Goal: Information Seeking & Learning: Check status

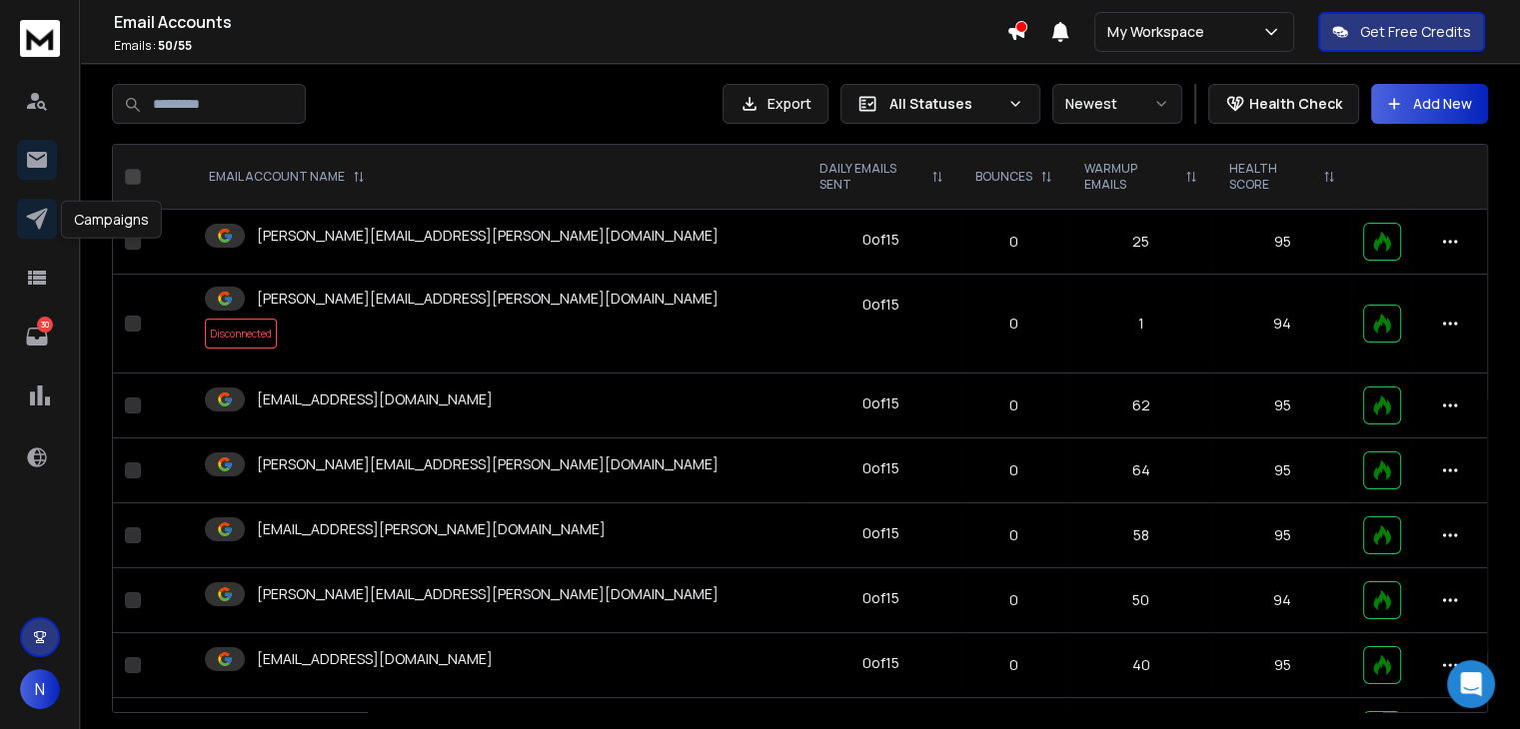
click at [42, 201] on link at bounding box center [37, 219] width 40 height 40
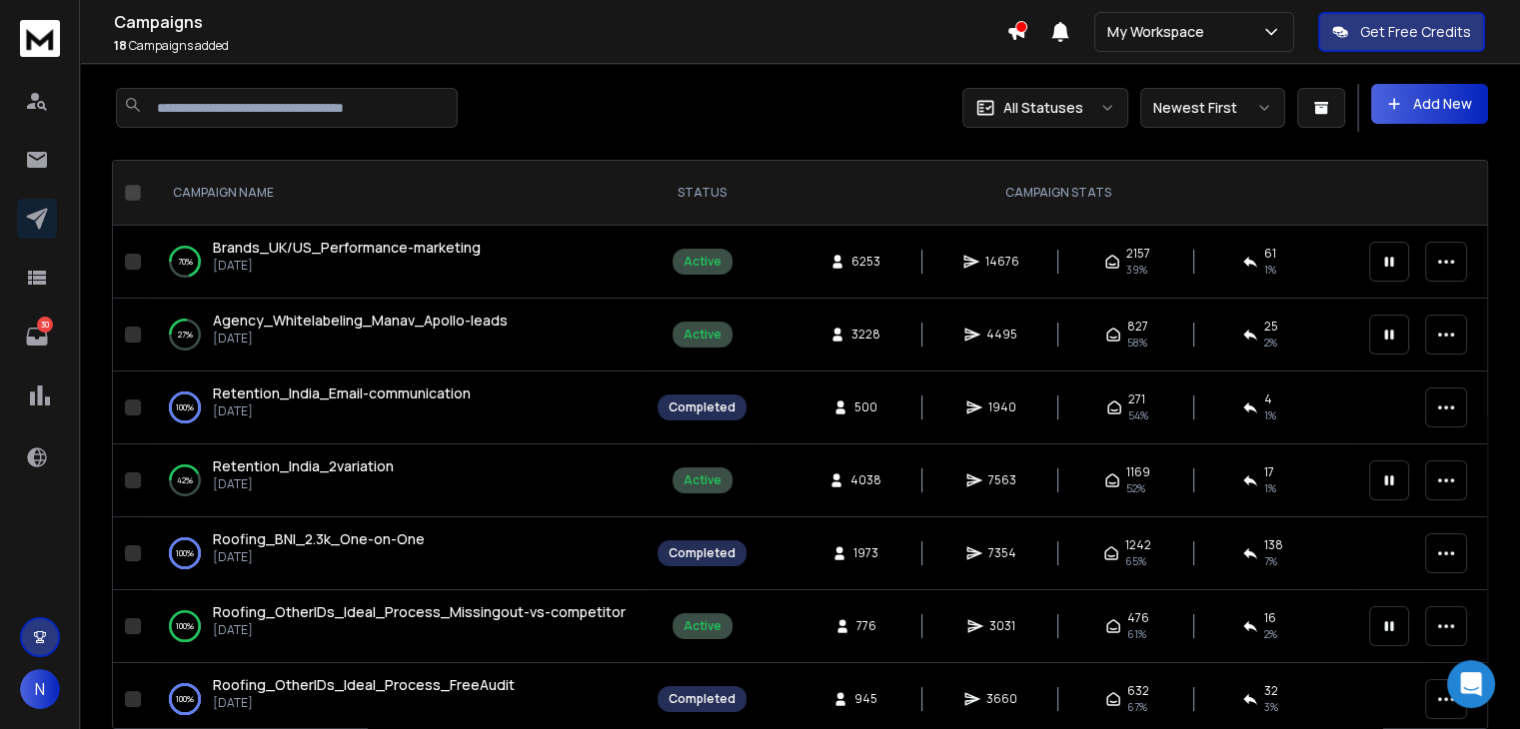
click at [396, 249] on span "Brands_UK/US_Performance-marketing" at bounding box center [347, 247] width 268 height 19
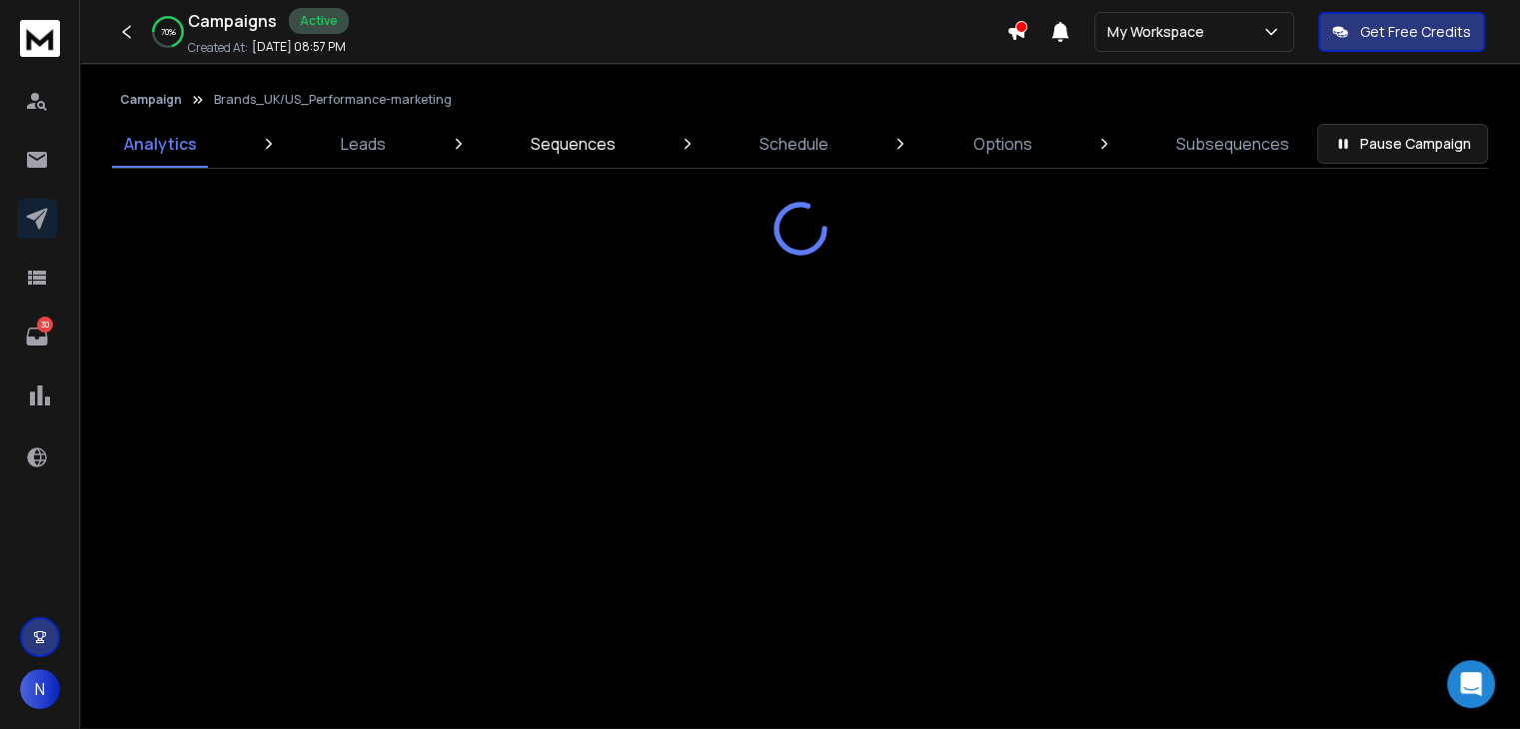
click at [541, 152] on p "Sequences" at bounding box center [573, 144] width 85 height 24
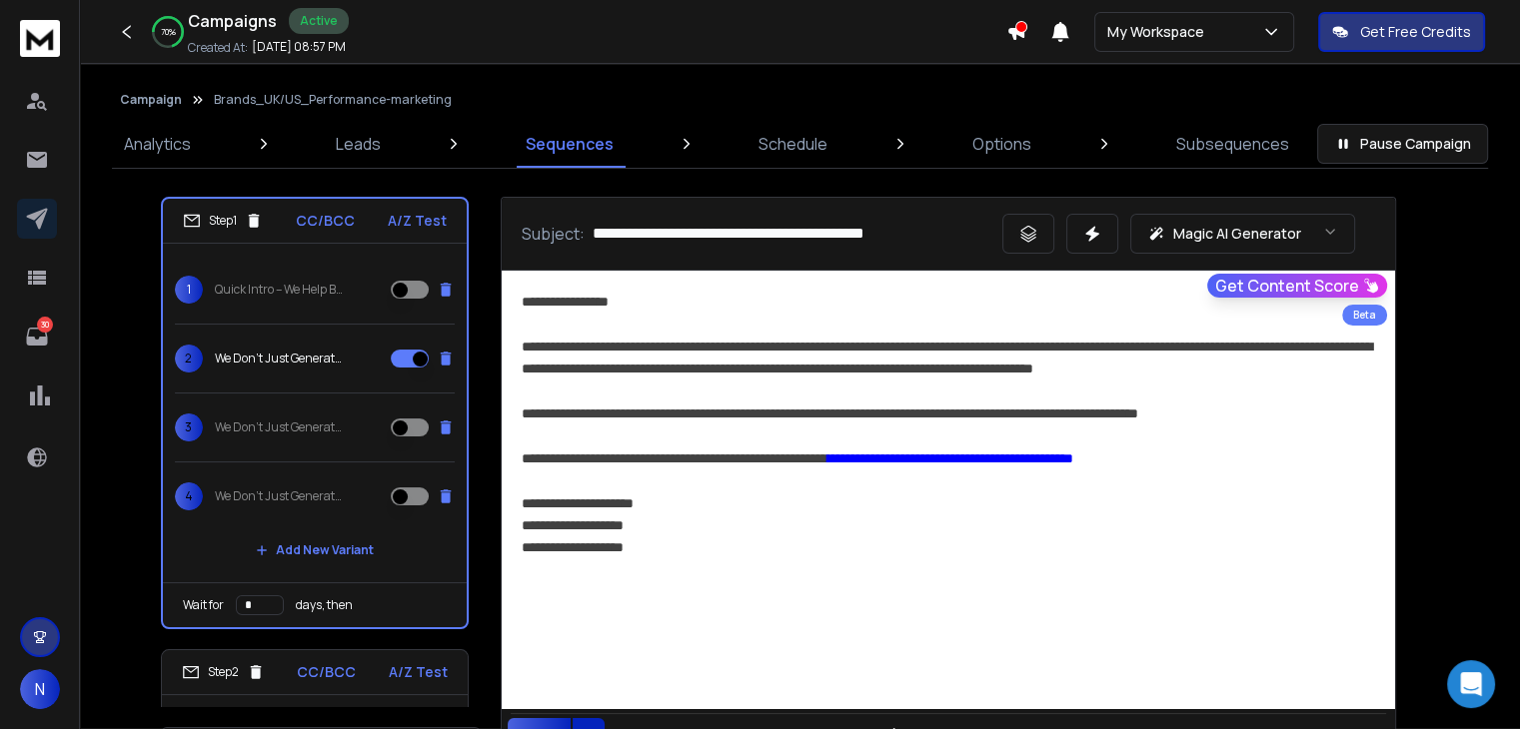
click at [655, 358] on div "**********" at bounding box center [948, 358] width 853 height 45
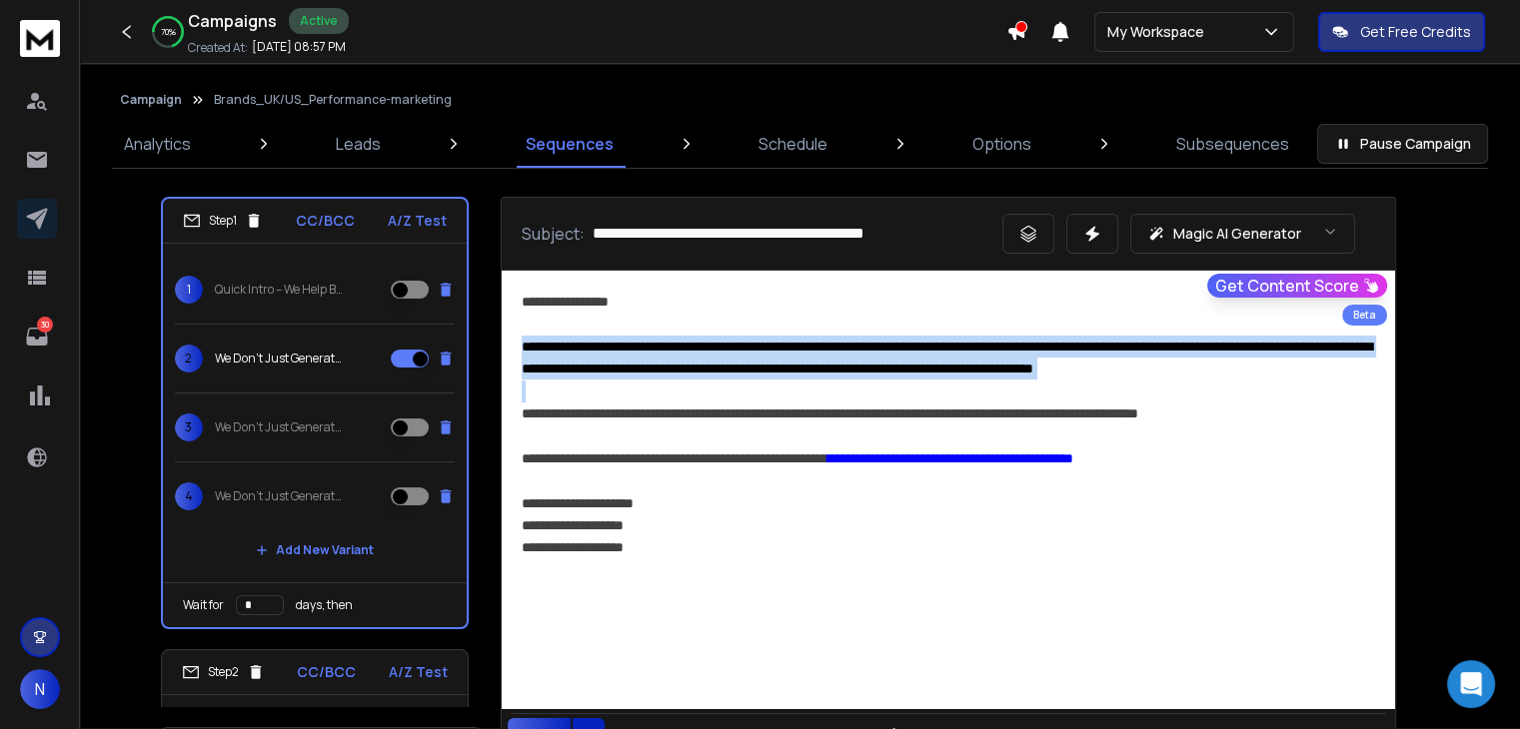
click at [655, 358] on div "**********" at bounding box center [948, 358] width 853 height 45
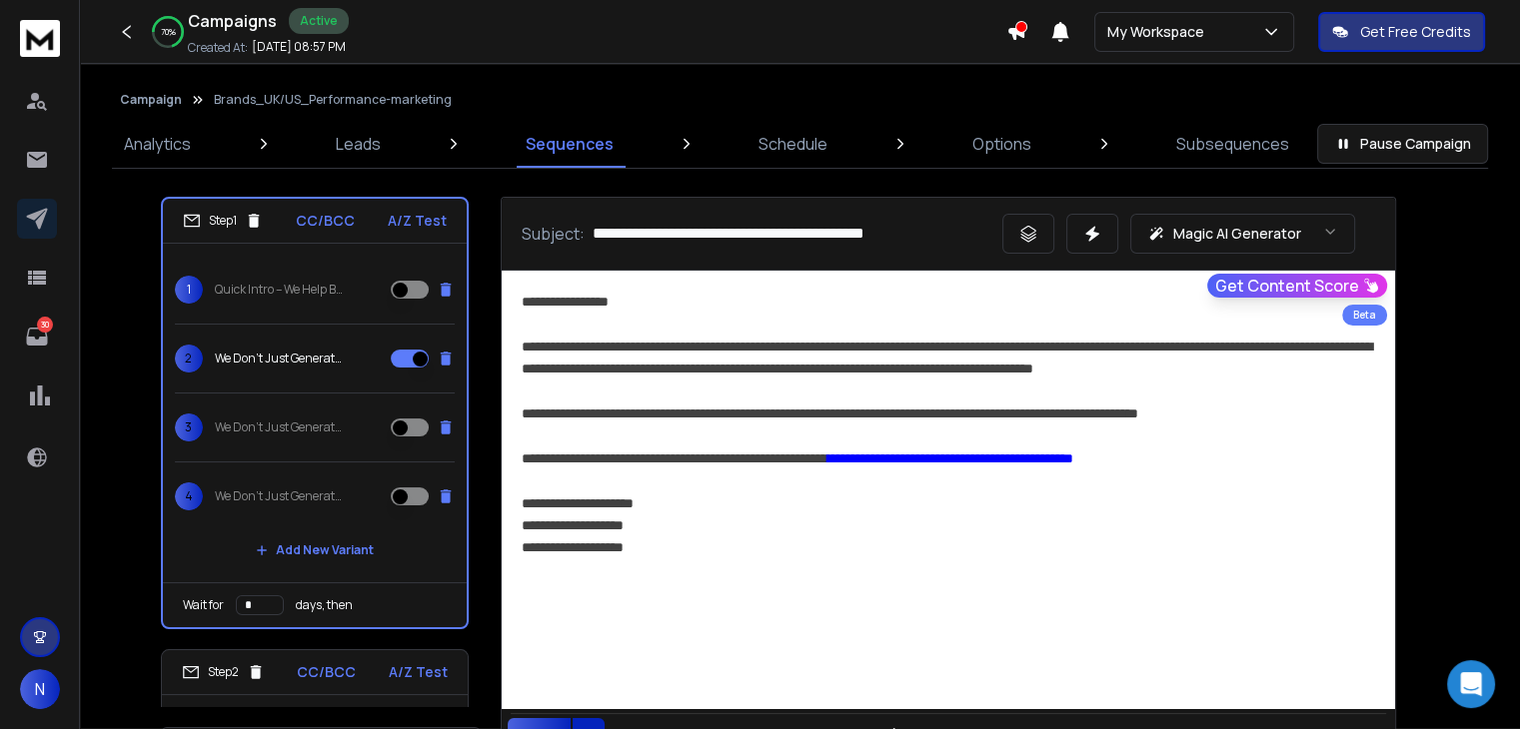
click at [751, 447] on div at bounding box center [948, 436] width 853 height 22
click at [749, 447] on div at bounding box center [948, 436] width 853 height 22
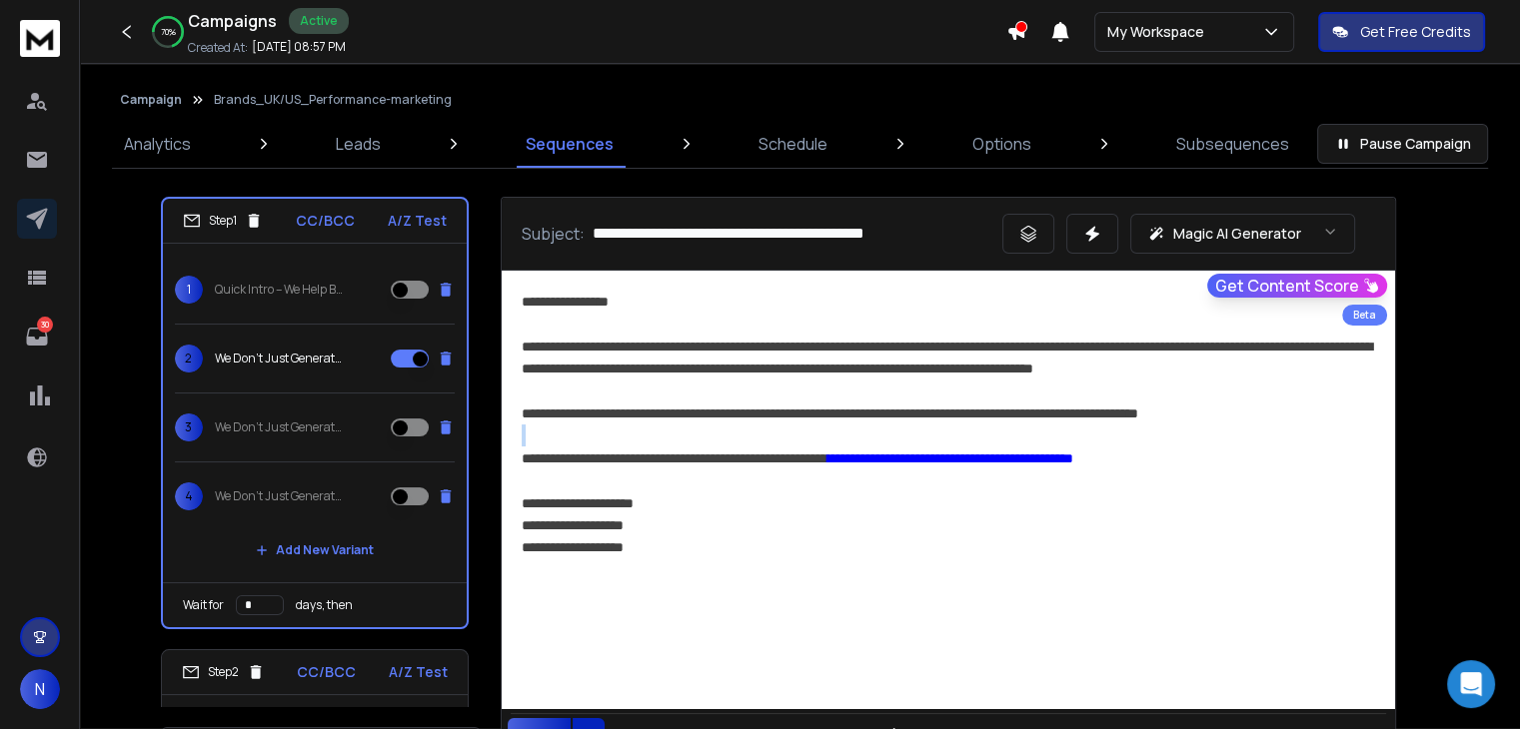
click at [749, 447] on div at bounding box center [948, 436] width 853 height 22
click at [774, 421] on span "**********" at bounding box center [830, 414] width 617 height 14
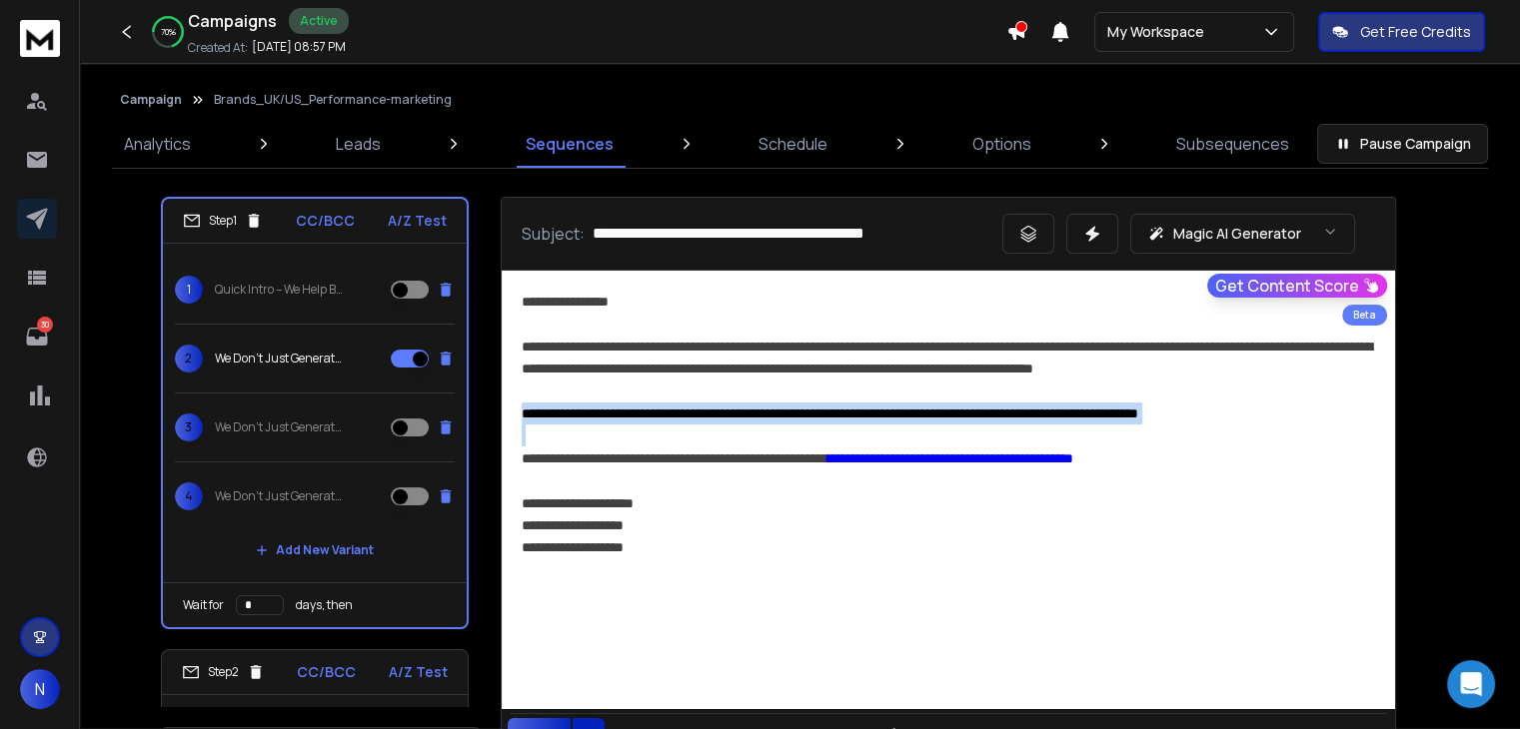
click at [774, 421] on span "**********" at bounding box center [830, 414] width 617 height 14
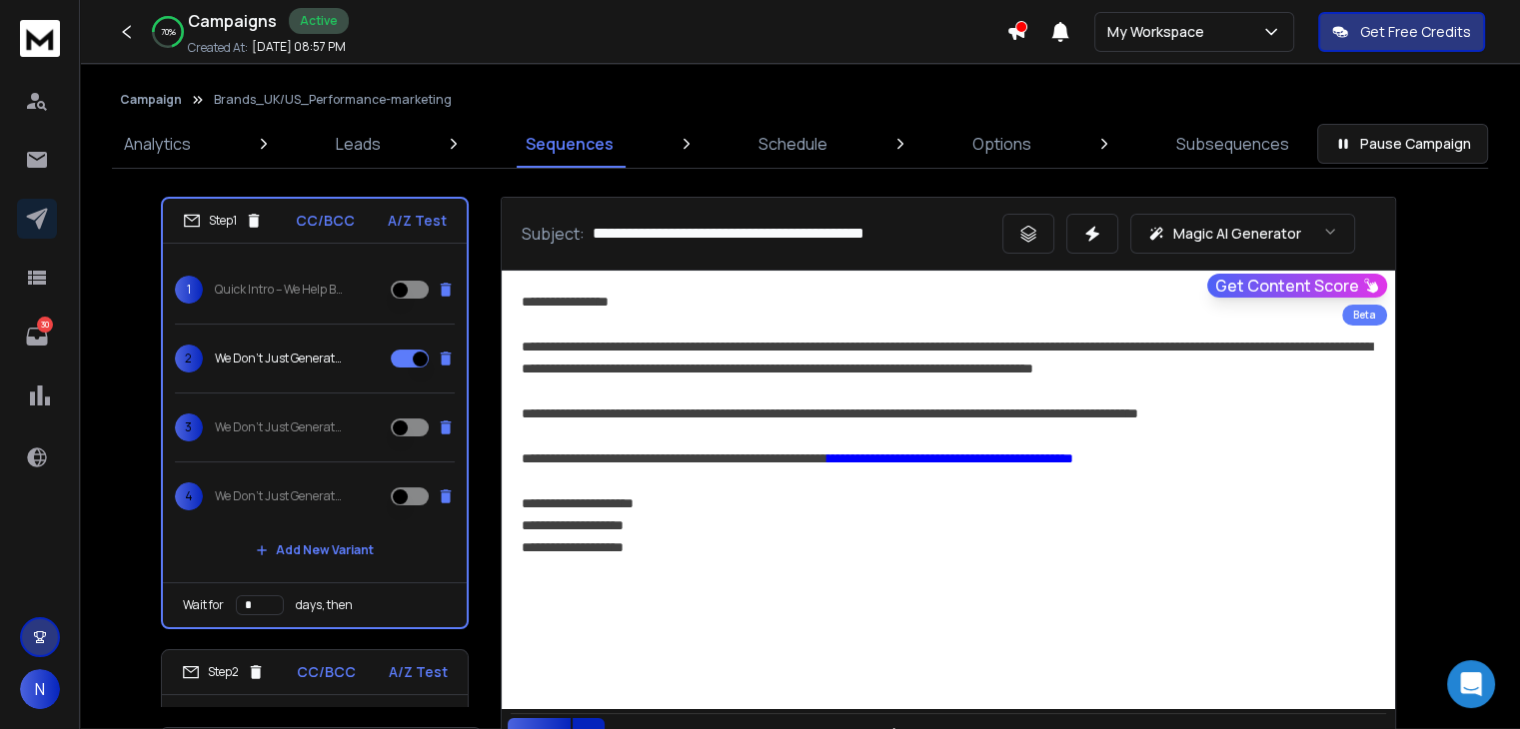
click at [739, 492] on div at bounding box center [948, 481] width 853 height 22
click at [740, 537] on div "**********" at bounding box center [948, 526] width 853 height 22
click at [159, 101] on button "Campaign" at bounding box center [151, 100] width 62 height 16
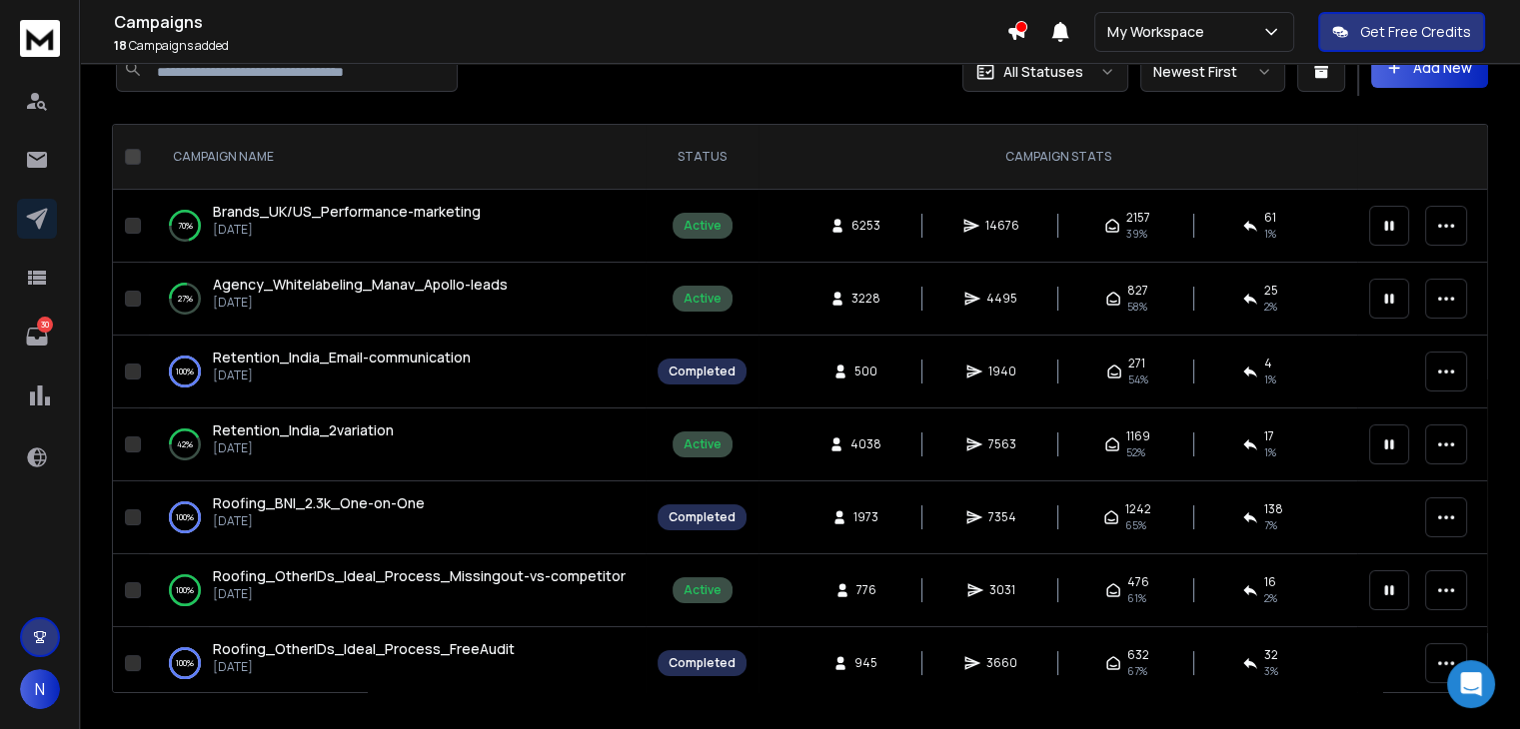
scroll to position [40, 0]
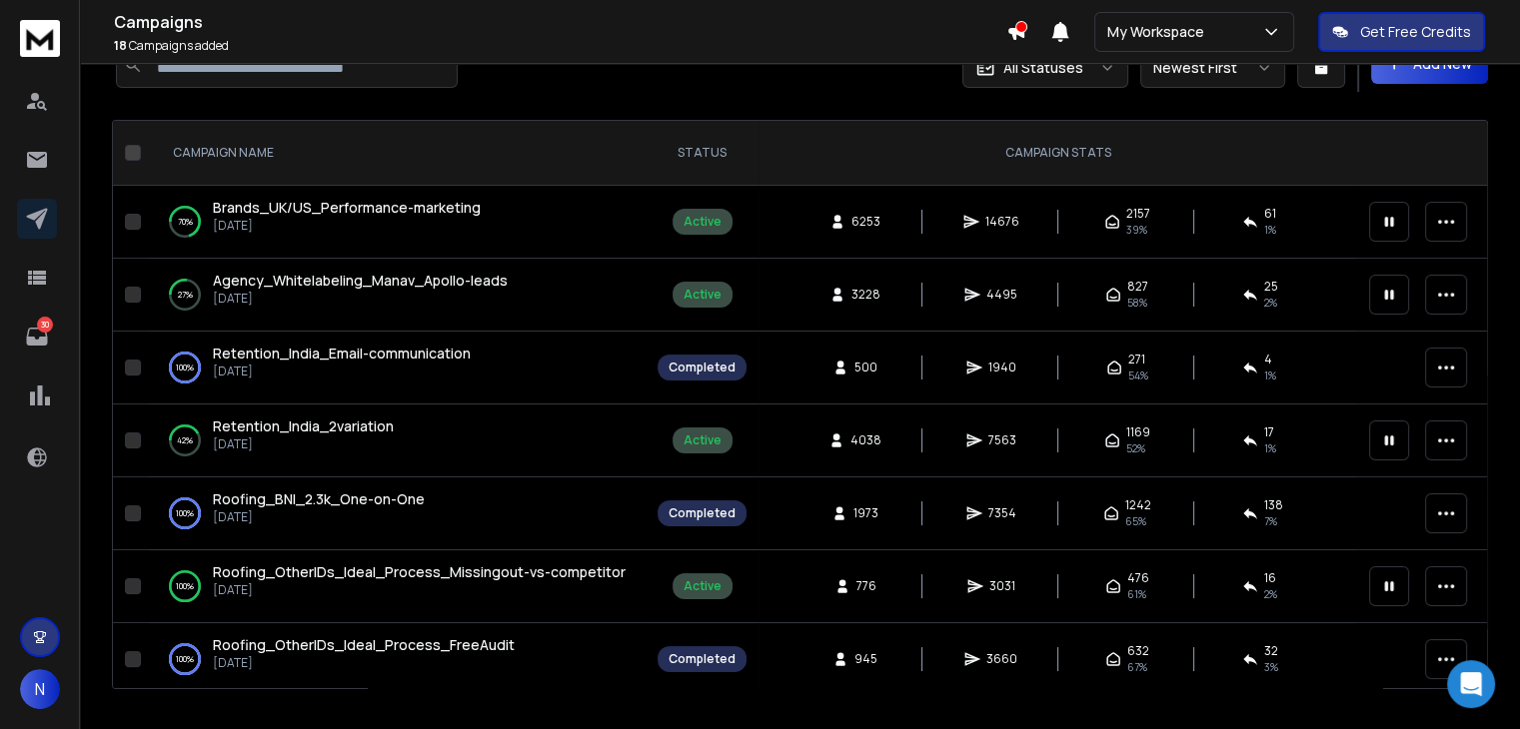
click at [379, 213] on span "Brands_UK/US_Performance-marketing" at bounding box center [347, 207] width 268 height 19
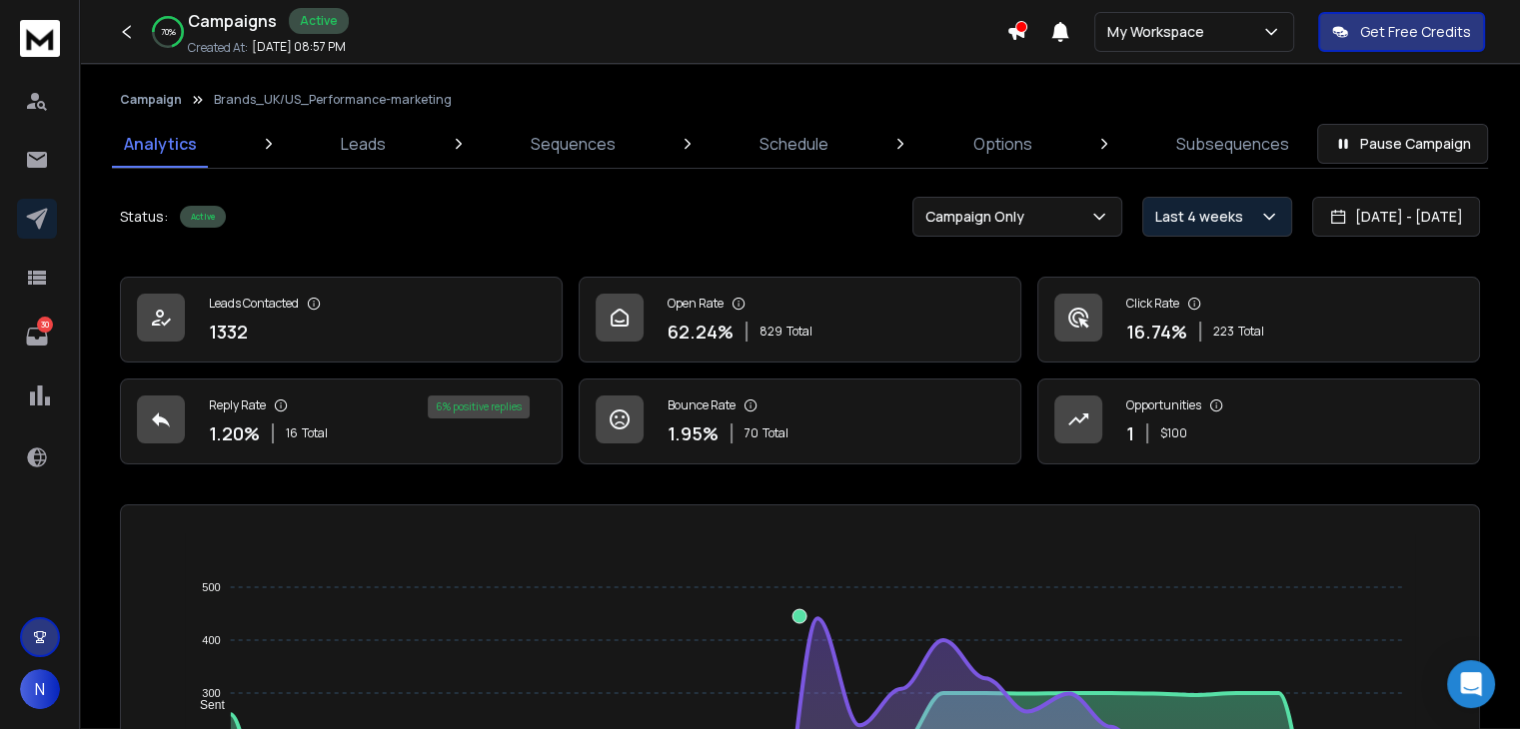
click at [1155, 215] on p "Last 4 weeks" at bounding box center [1203, 217] width 96 height 20
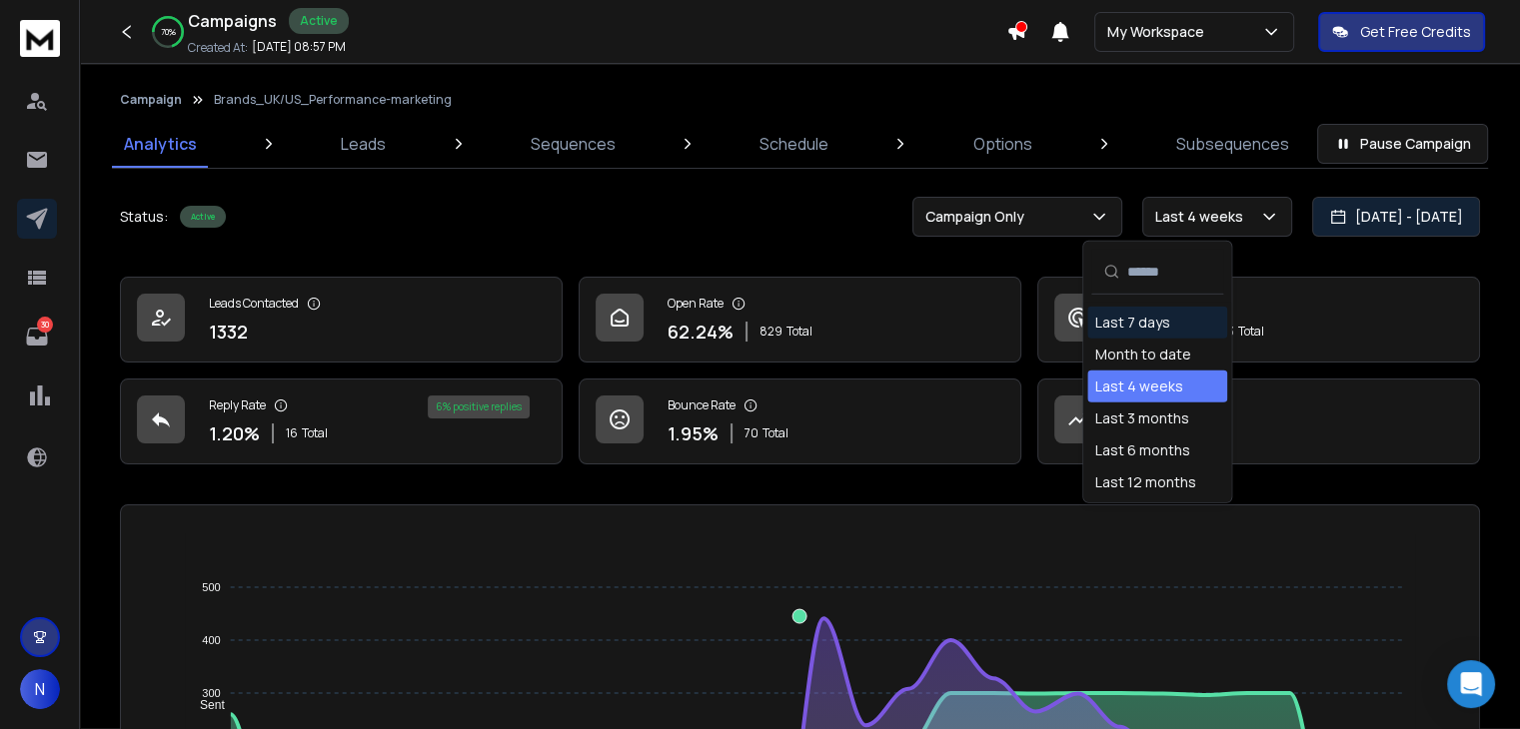
click at [1335, 223] on button "[DATE] - [DATE]" at bounding box center [1396, 217] width 168 height 40
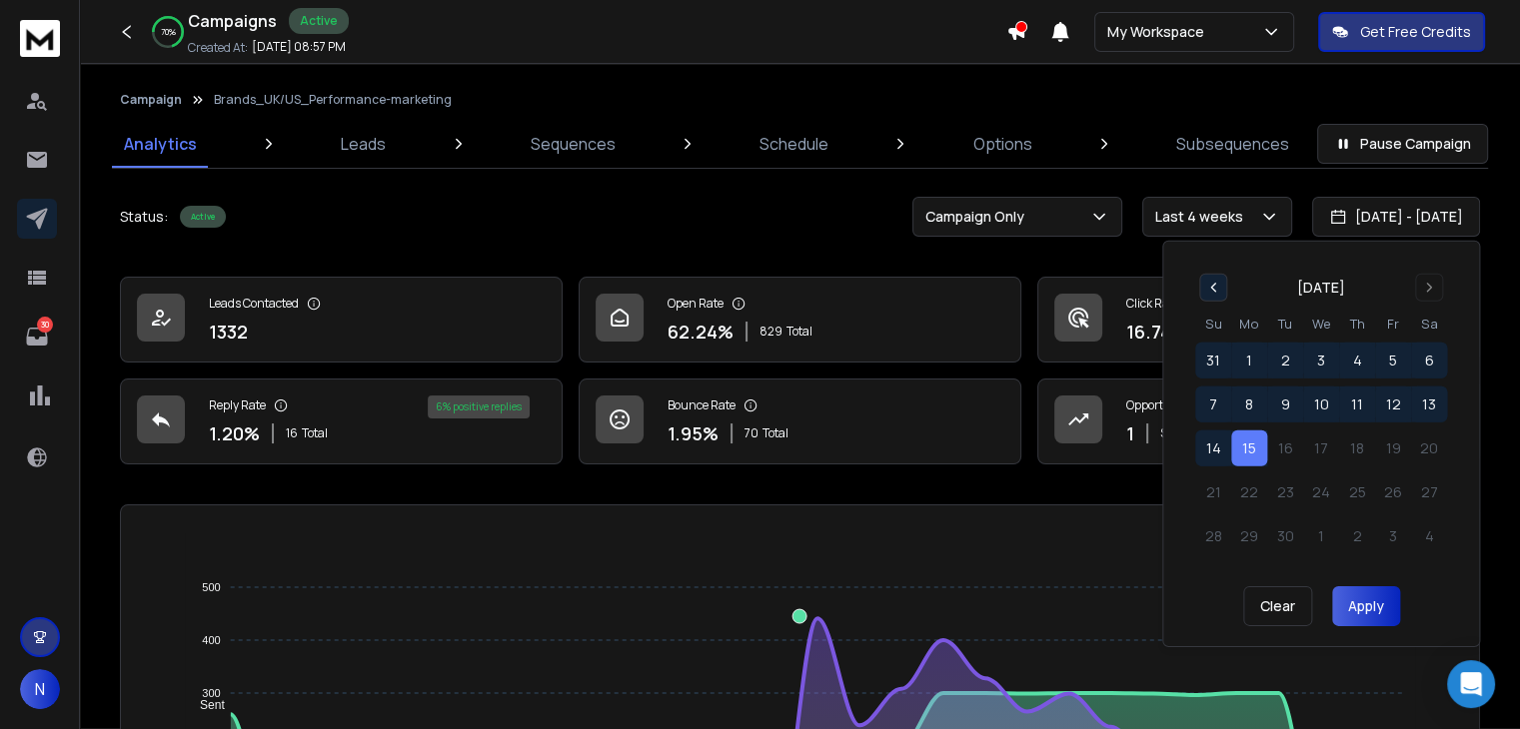
click at [1218, 293] on icon "Go to previous month" at bounding box center [1213, 288] width 16 height 16
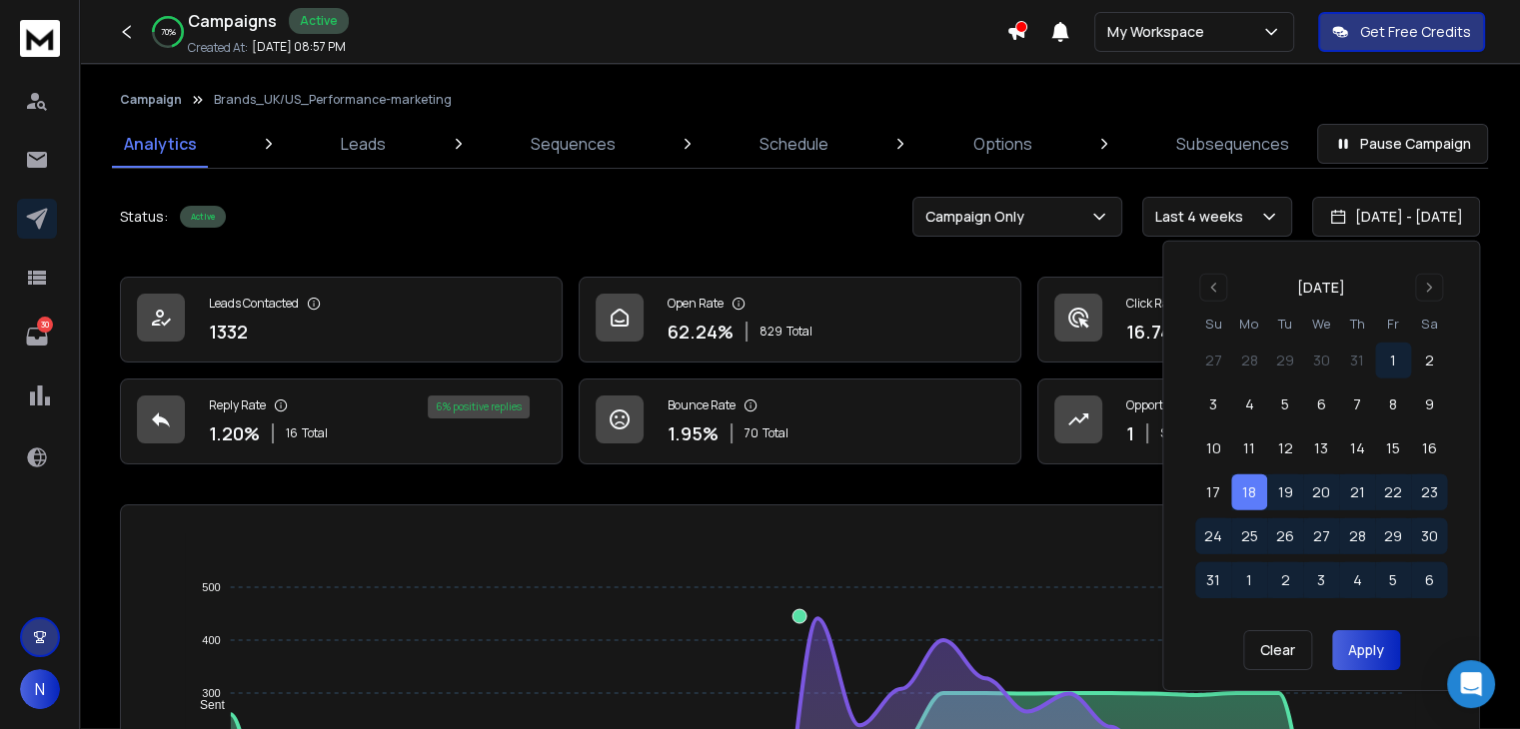
click at [1394, 361] on button "1" at bounding box center [1393, 361] width 36 height 36
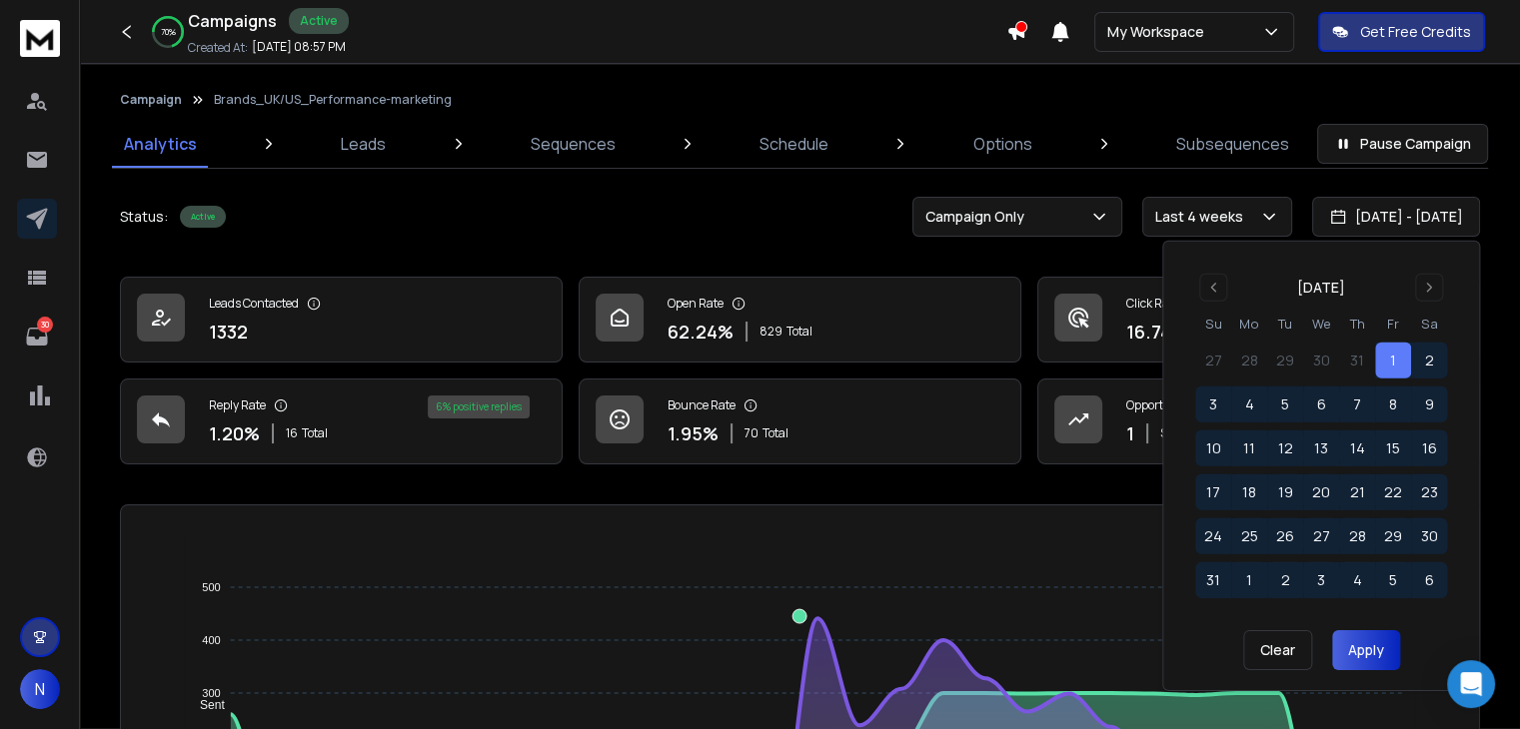
click at [1213, 488] on button "17" at bounding box center [1213, 493] width 36 height 36
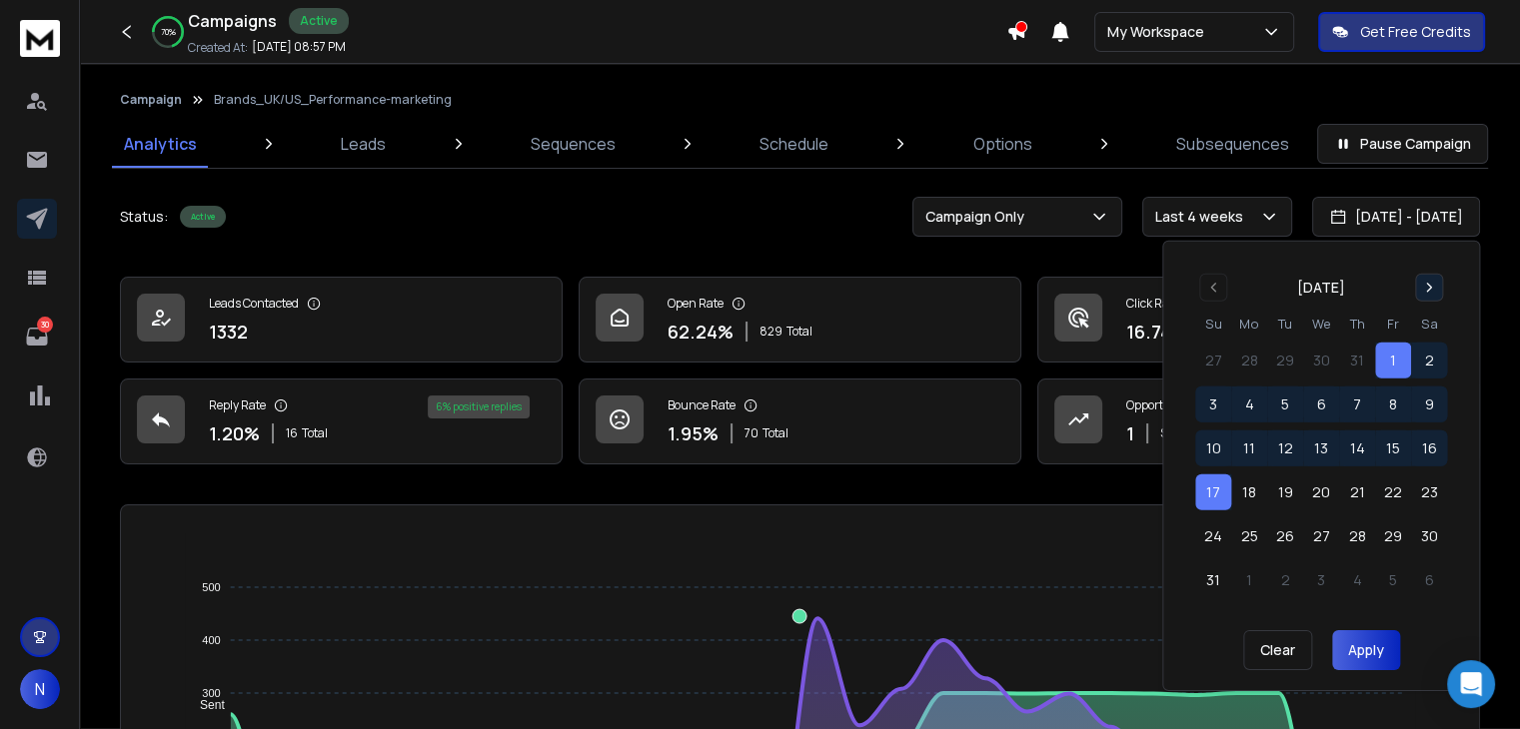
click at [1421, 291] on icon "Go to next month" at bounding box center [1429, 288] width 16 height 16
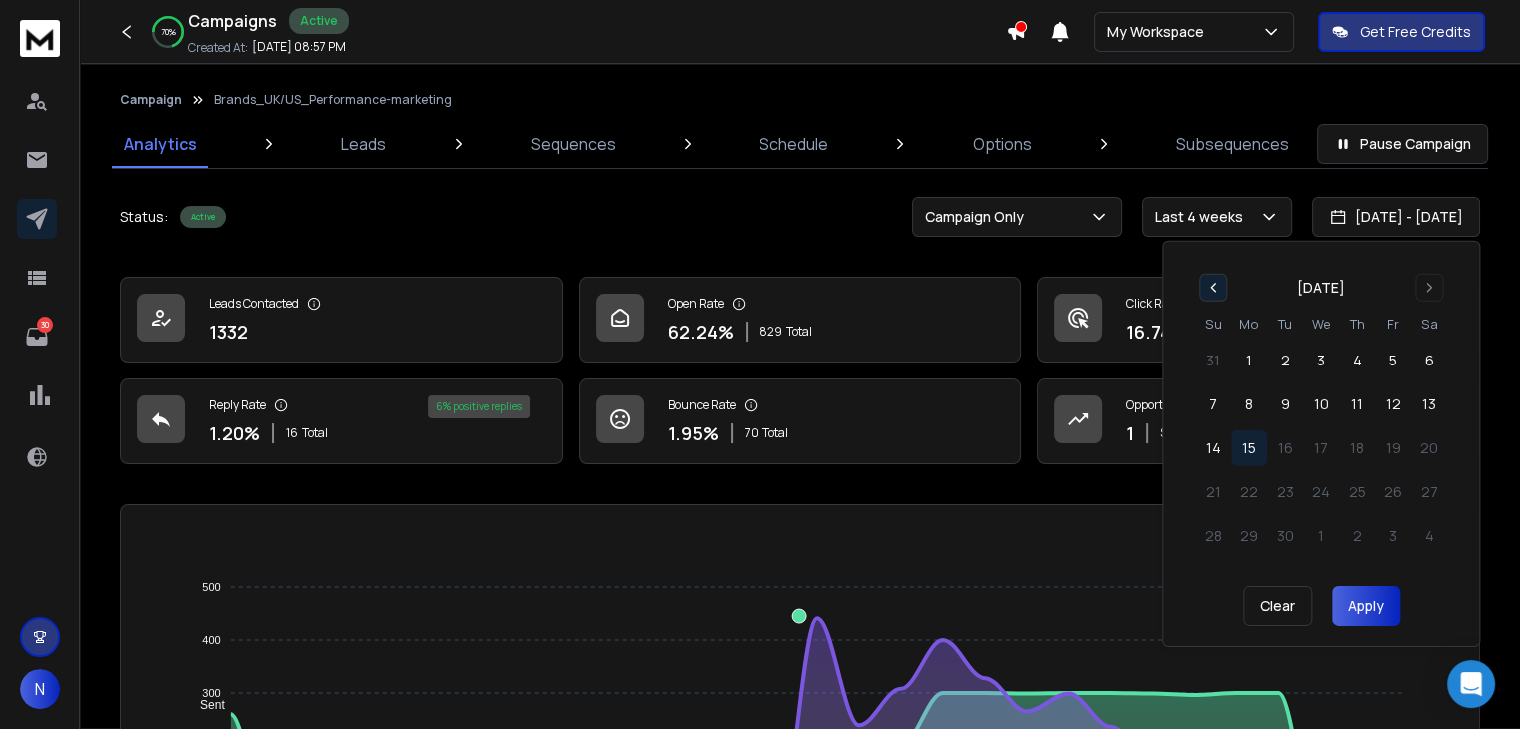
click at [1222, 293] on button "Go to previous month" at bounding box center [1213, 288] width 28 height 28
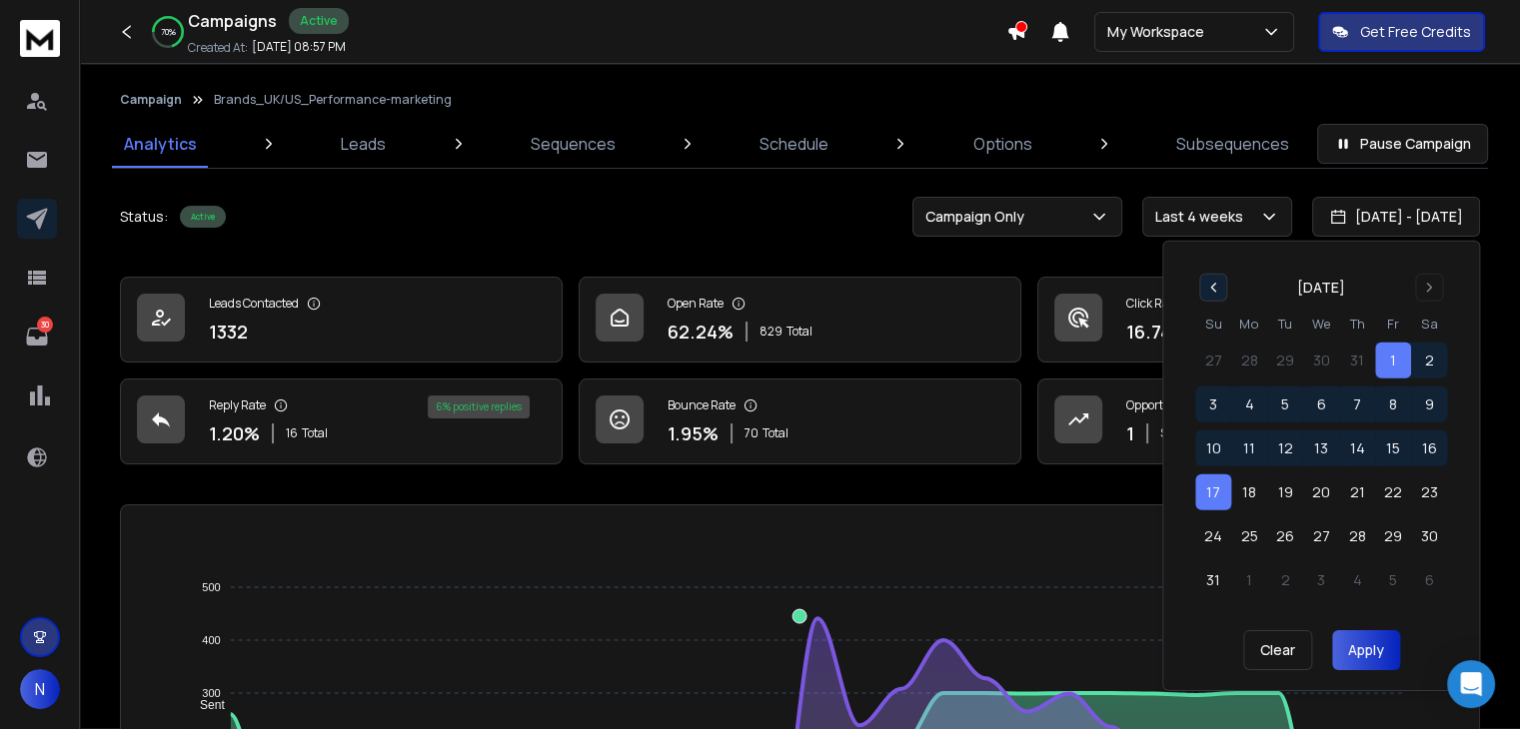
click at [1222, 293] on button "Go to previous month" at bounding box center [1213, 288] width 28 height 28
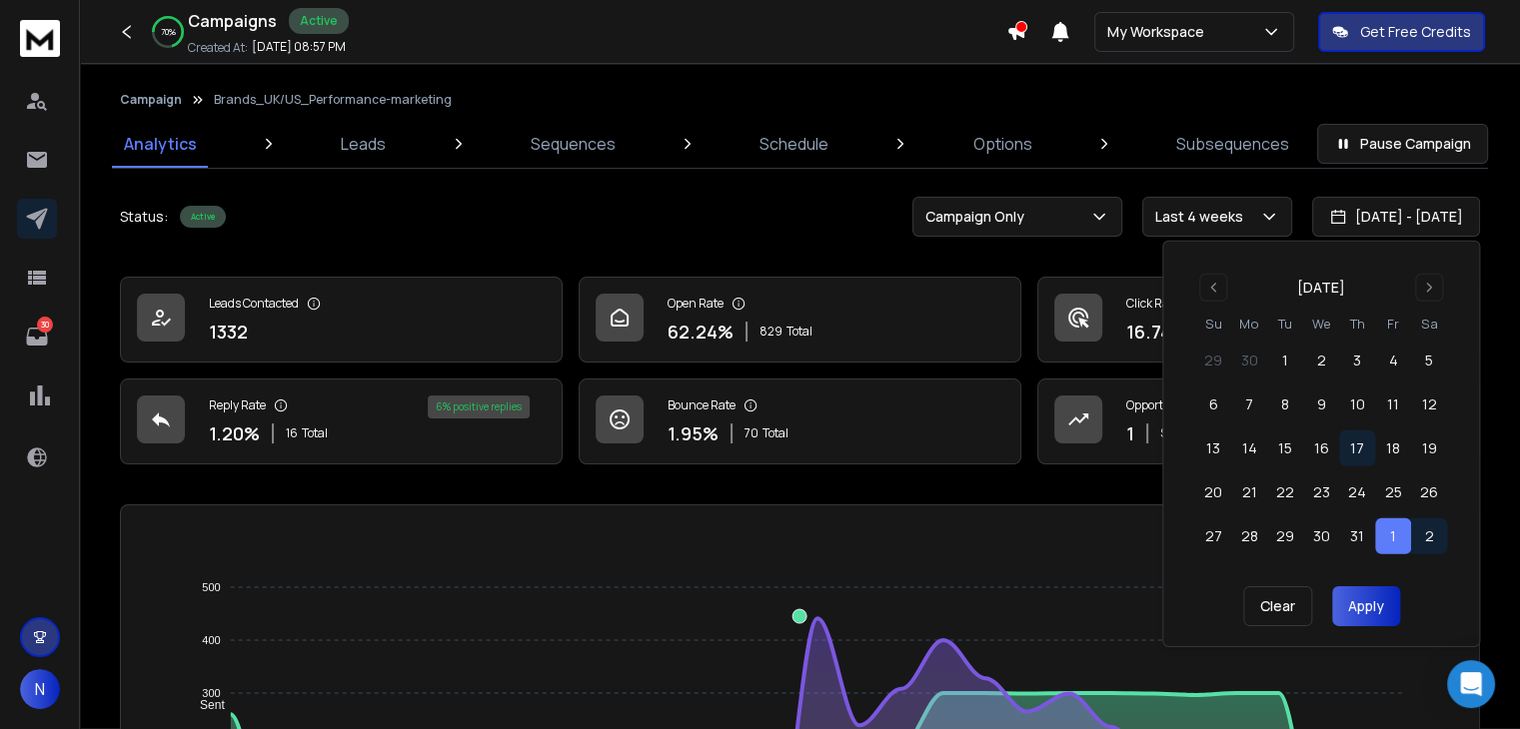
click at [1340, 449] on button "17" at bounding box center [1357, 449] width 36 height 36
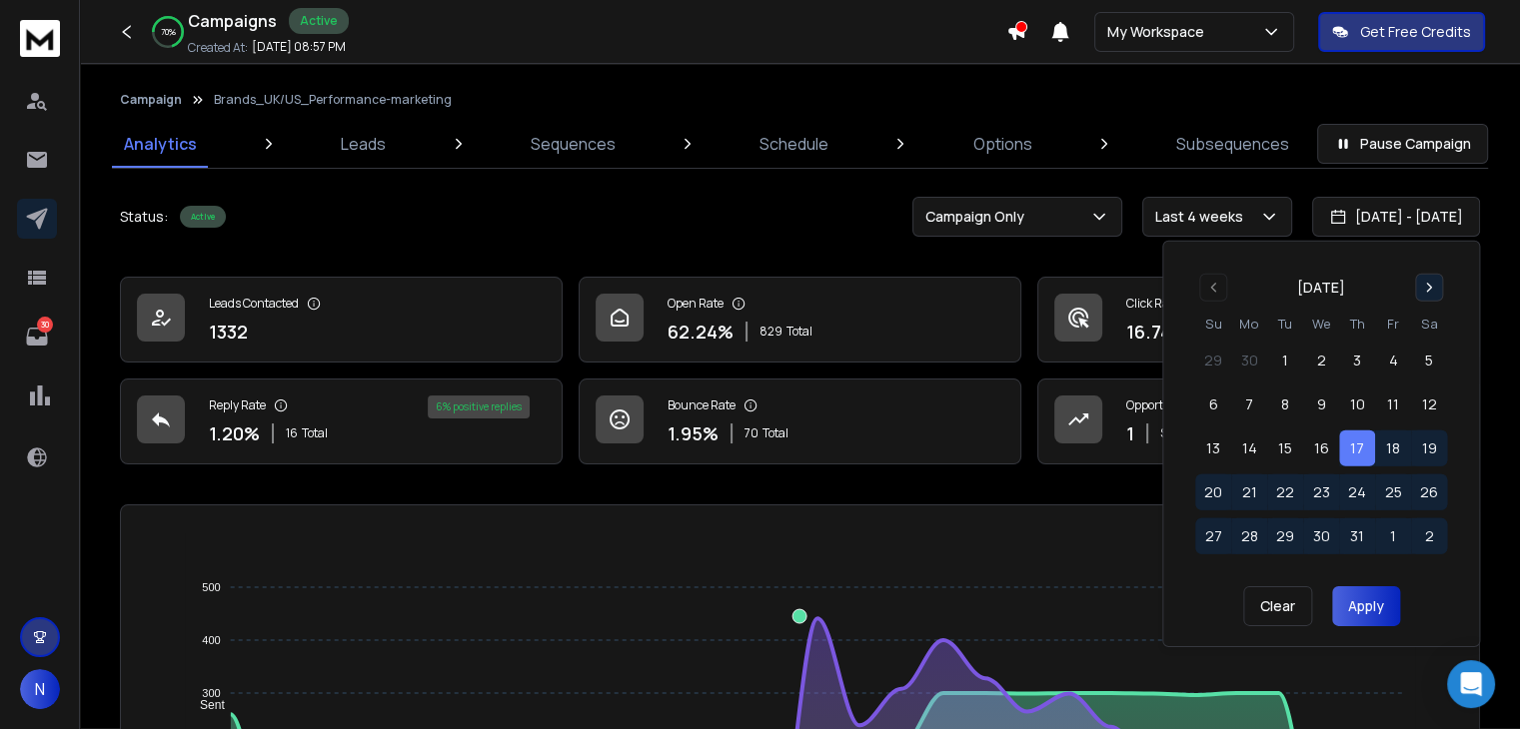
click at [1428, 287] on icon "Go to next month" at bounding box center [1429, 288] width 16 height 16
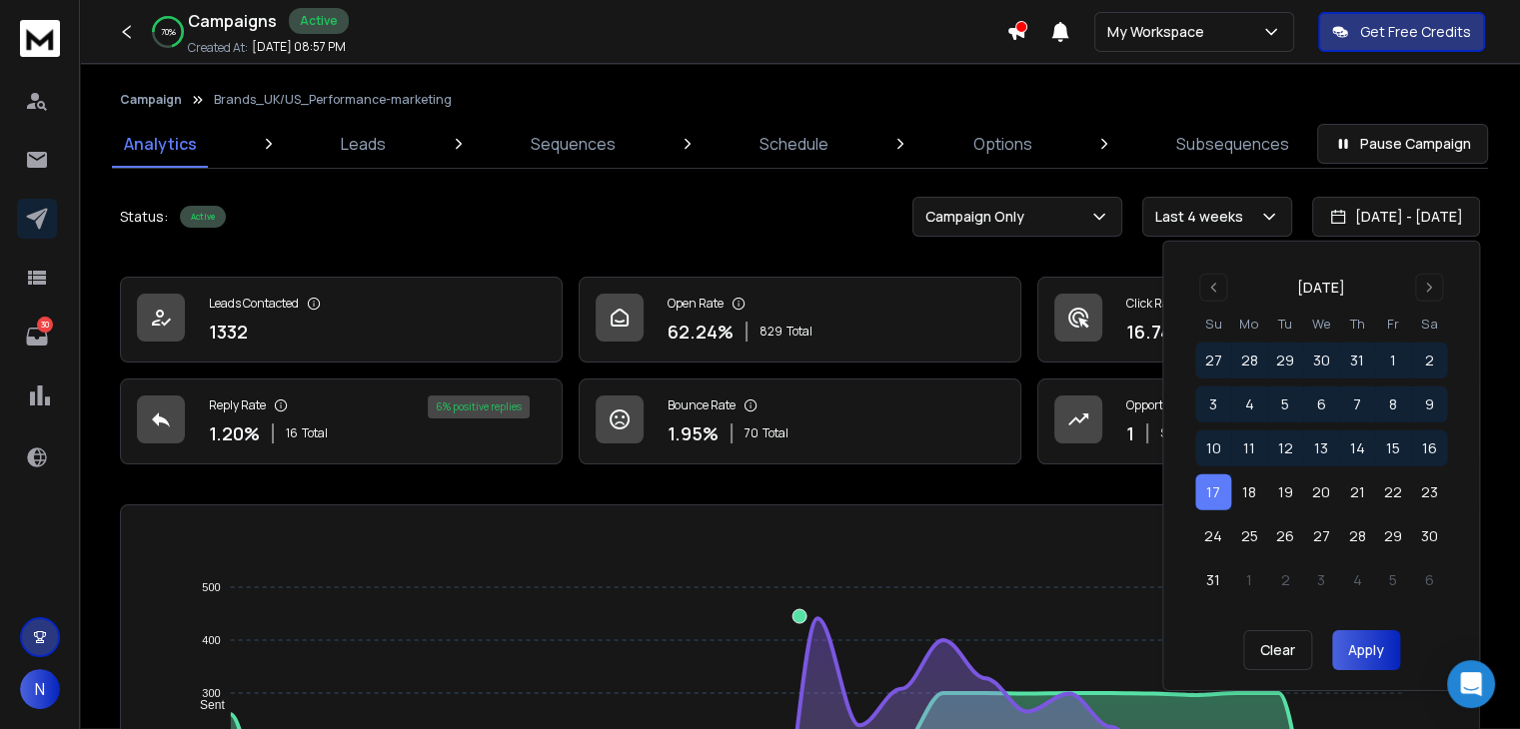
click at [1370, 637] on button "Apply" at bounding box center [1366, 650] width 68 height 40
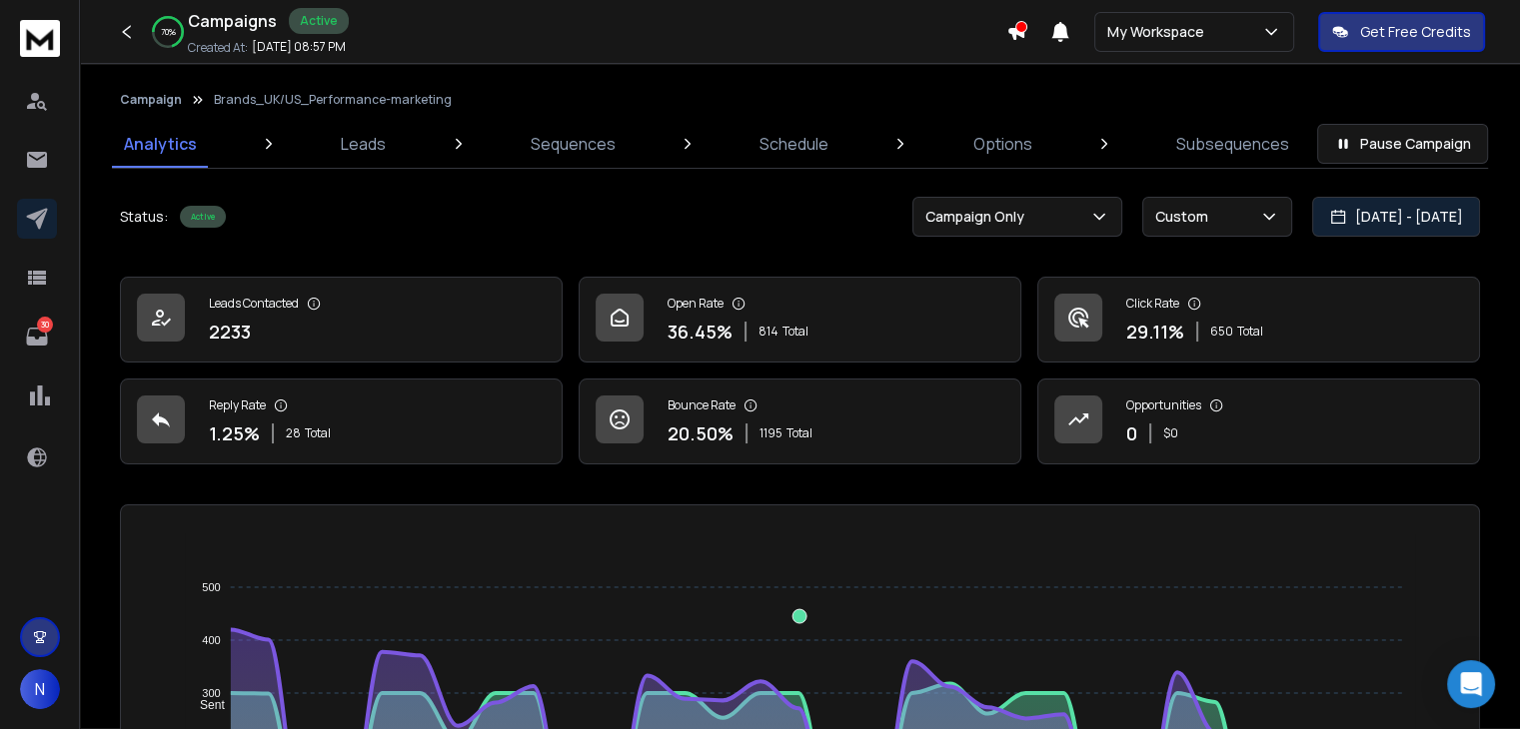
click at [1425, 231] on button "17 Jul 2025 - 17 Aug 2025" at bounding box center [1396, 217] width 168 height 40
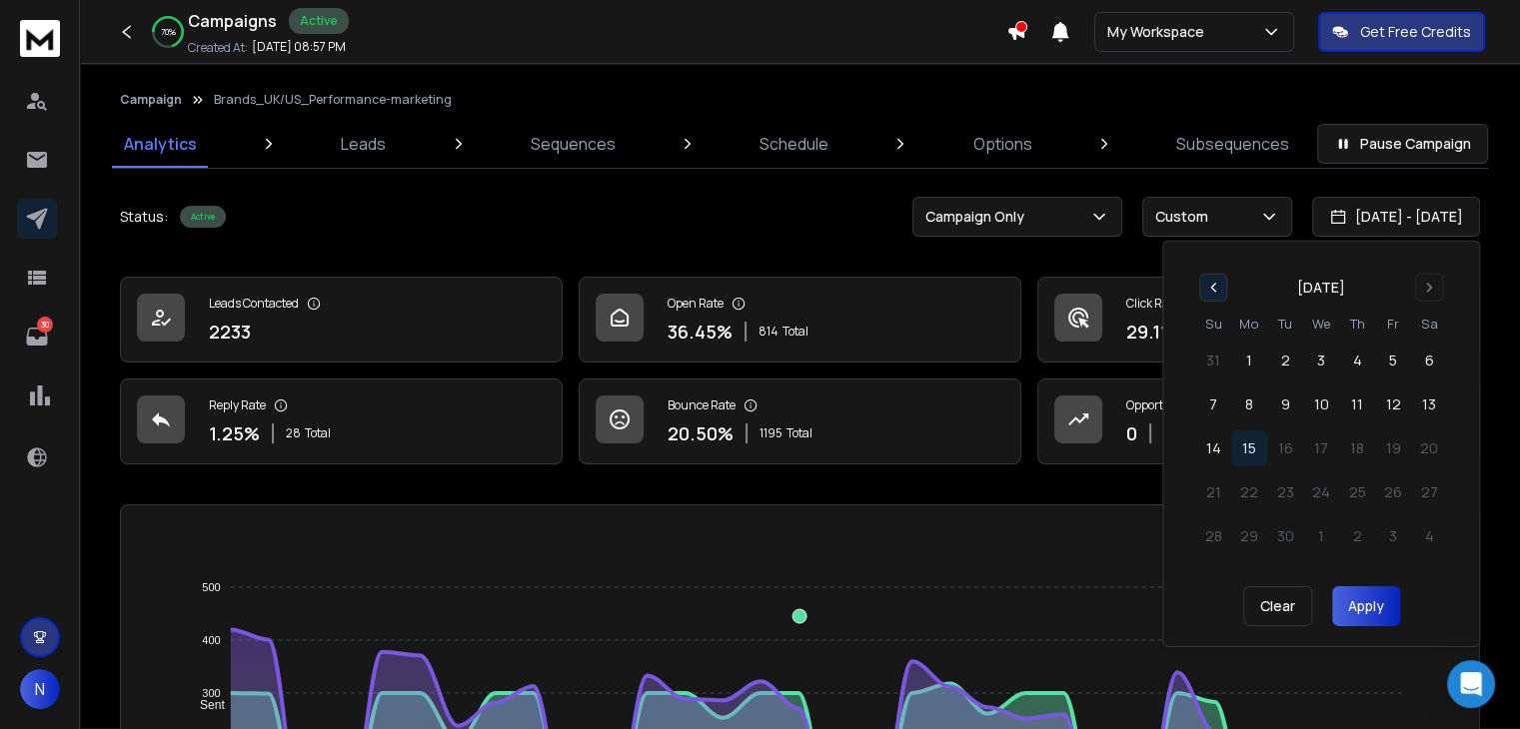
click at [1213, 291] on icon "Go to previous month" at bounding box center [1213, 288] width 16 height 16
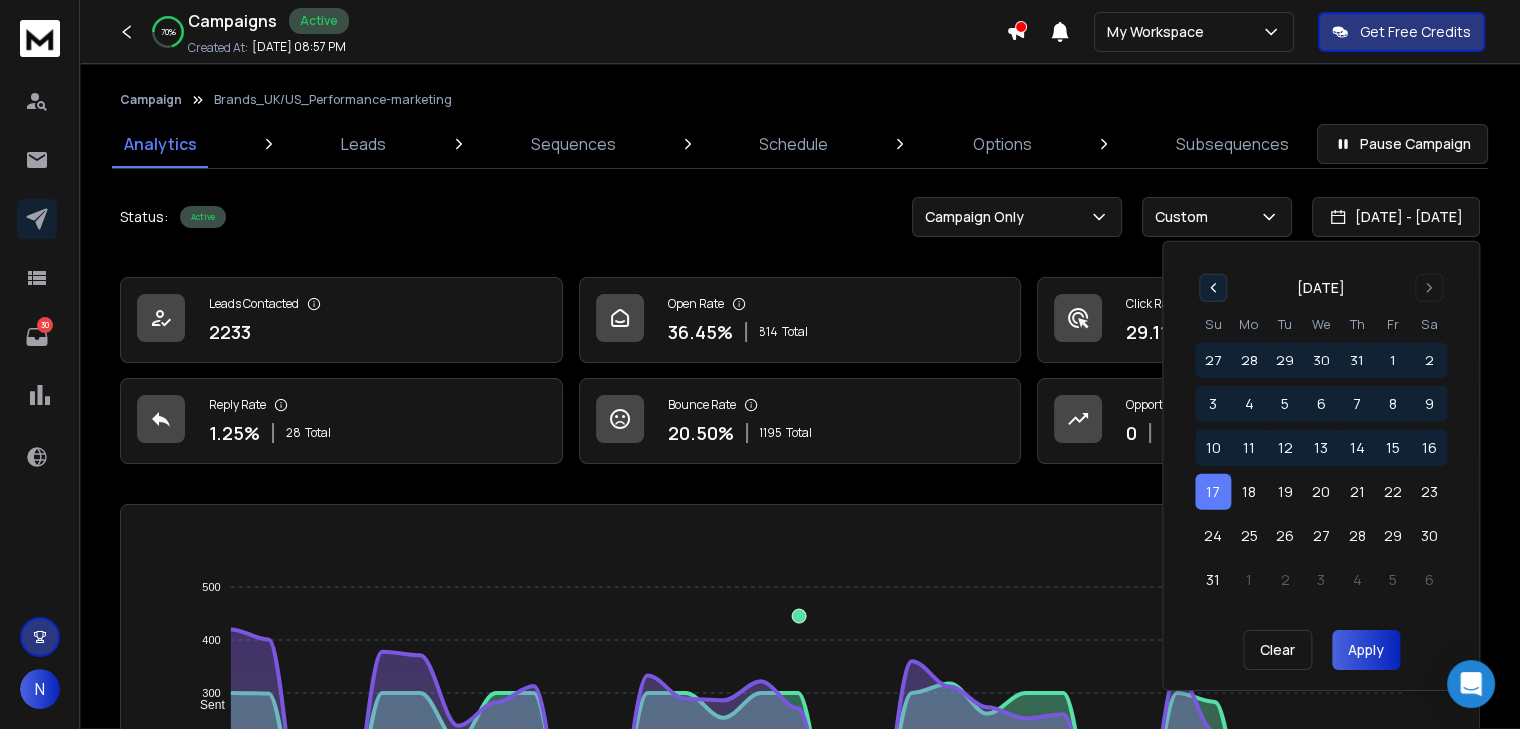
click at [1213, 291] on icon "Go to previous month" at bounding box center [1213, 288] width 16 height 16
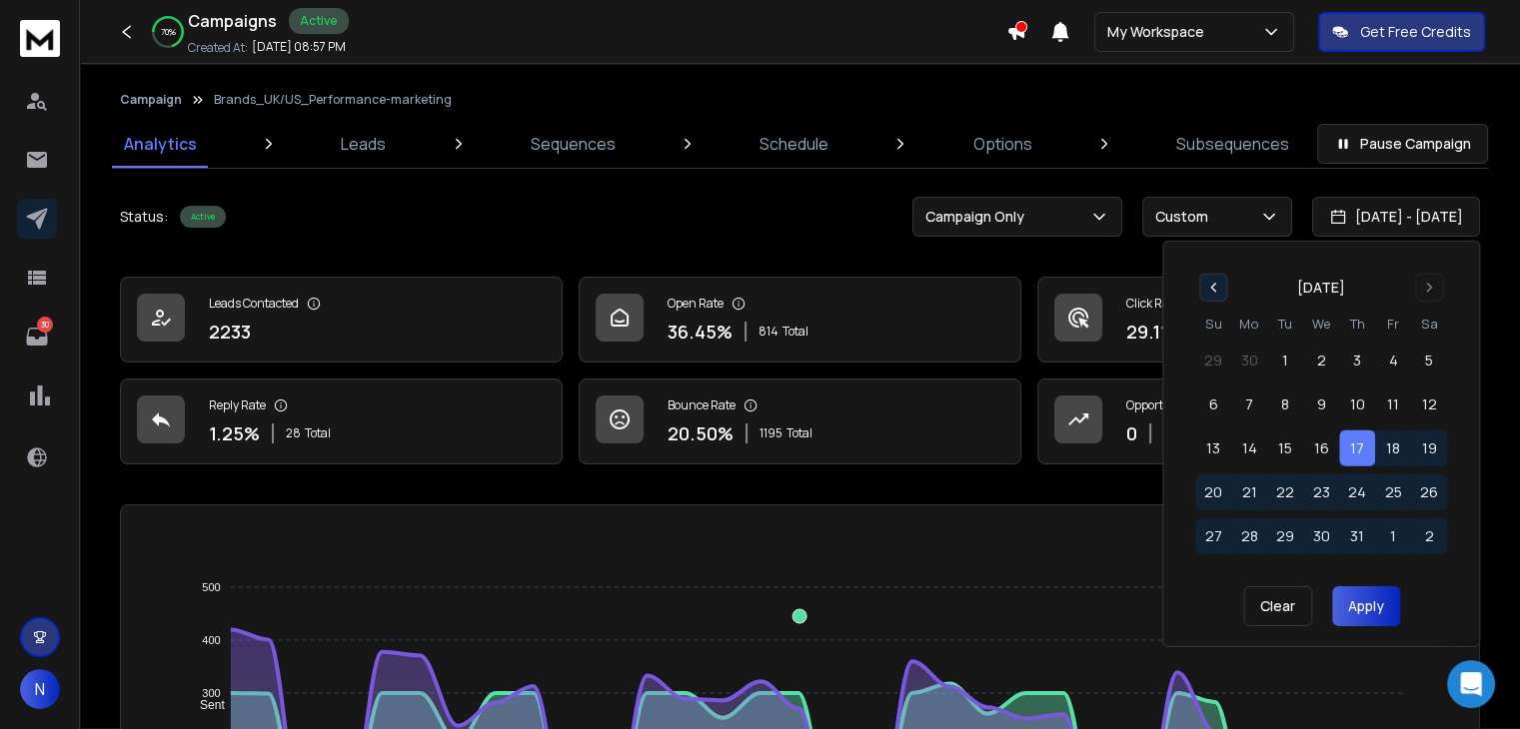
click at [1213, 291] on icon "Go to previous month" at bounding box center [1213, 288] width 16 height 16
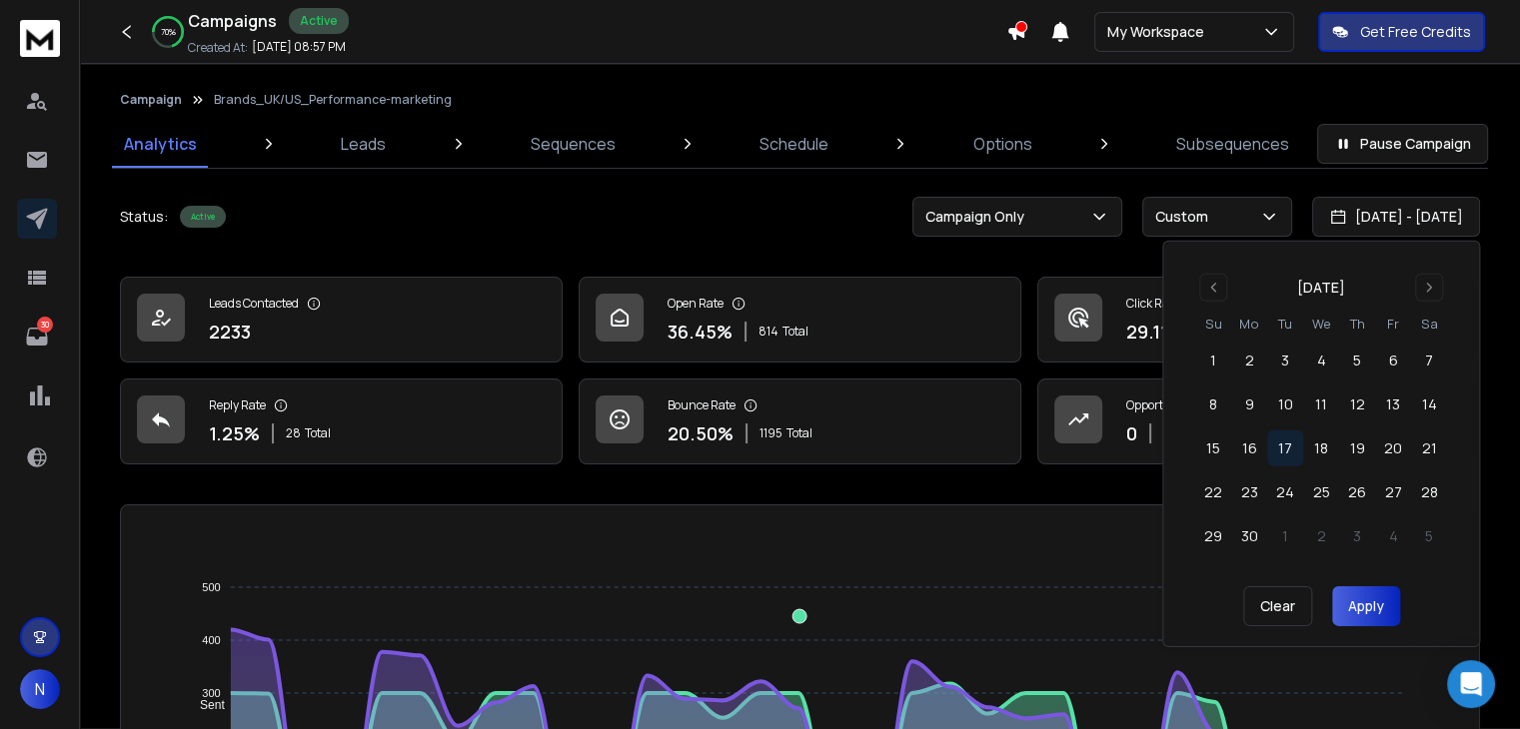
click at [1291, 452] on button "17" at bounding box center [1285, 449] width 36 height 36
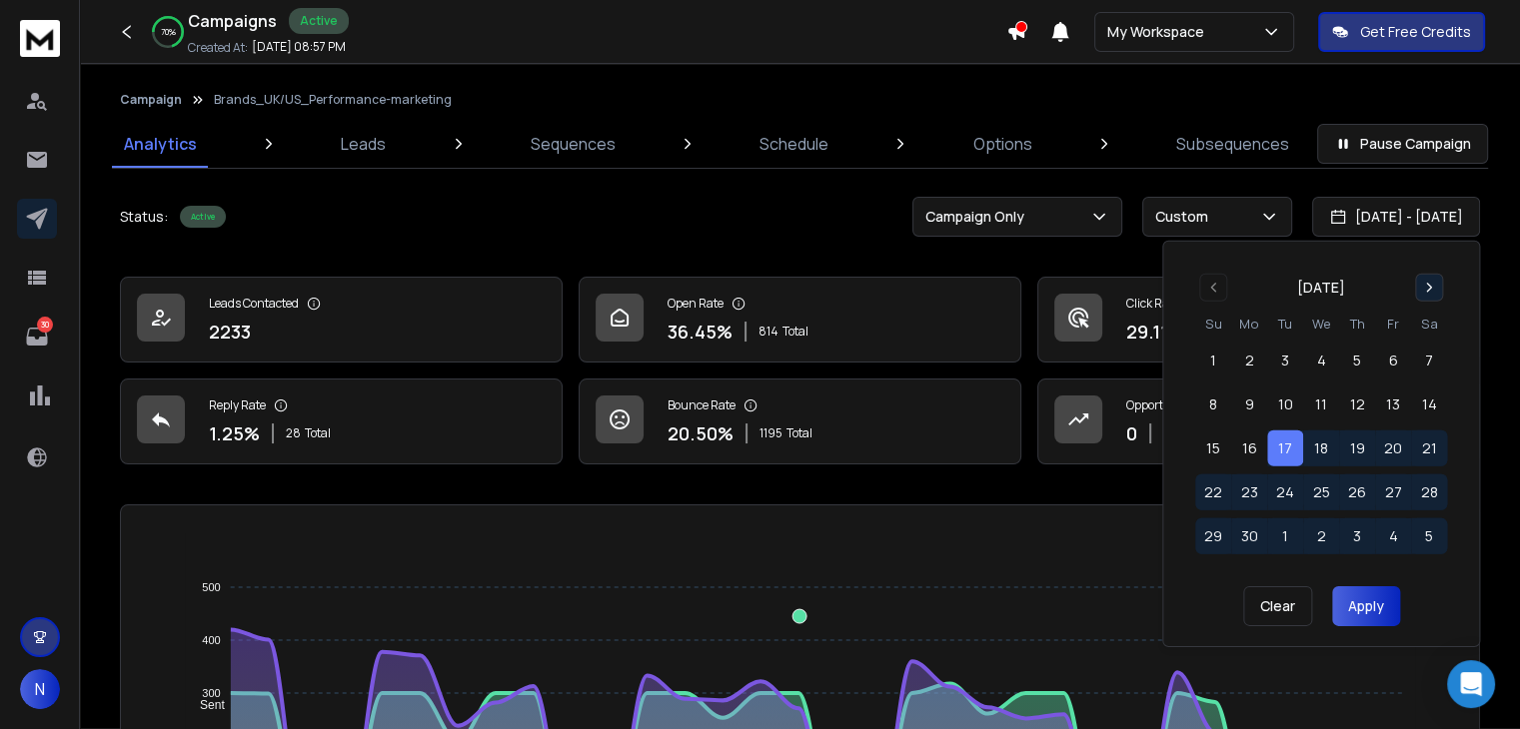
click at [1432, 282] on icon "Go to next month" at bounding box center [1429, 288] width 16 height 16
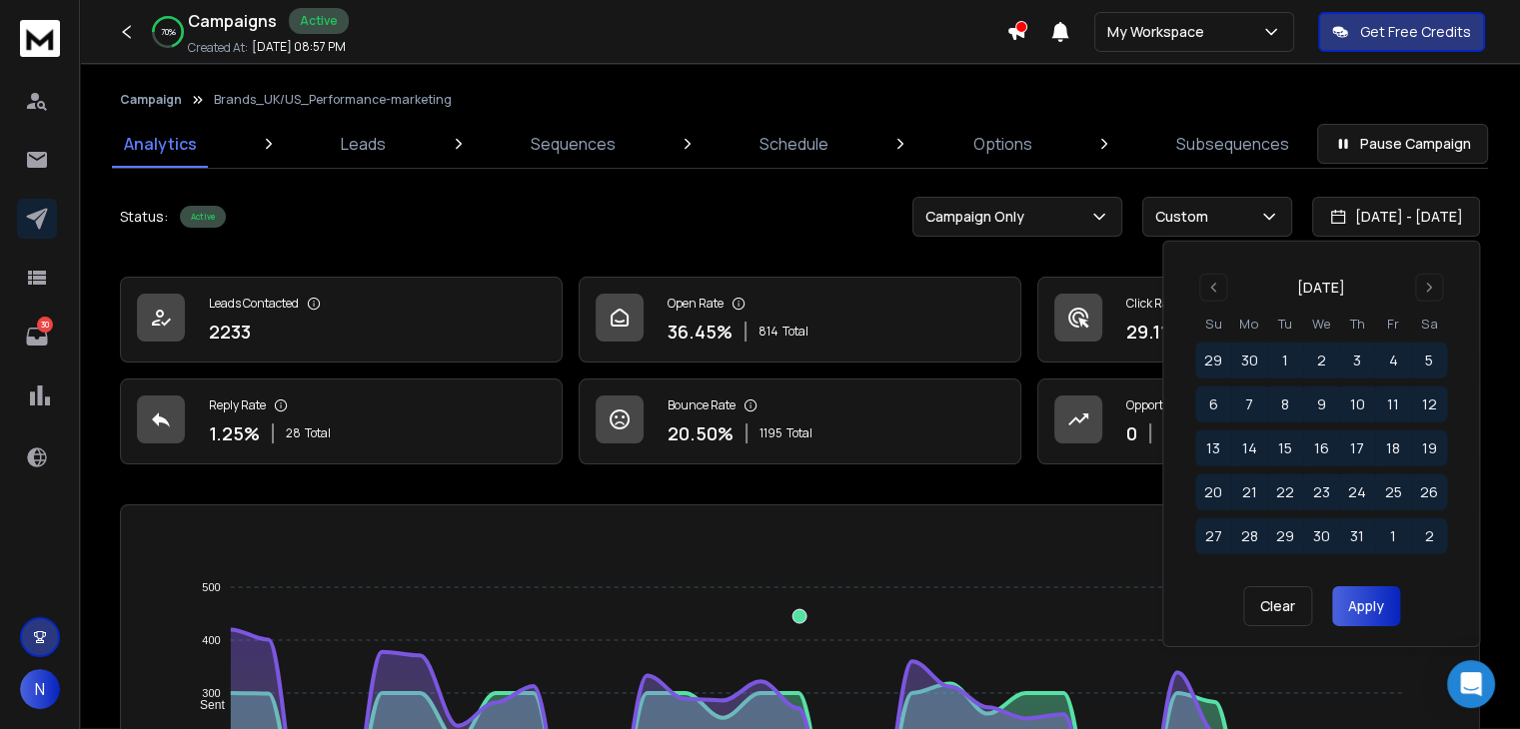
click at [1347, 449] on button "17" at bounding box center [1357, 449] width 36 height 36
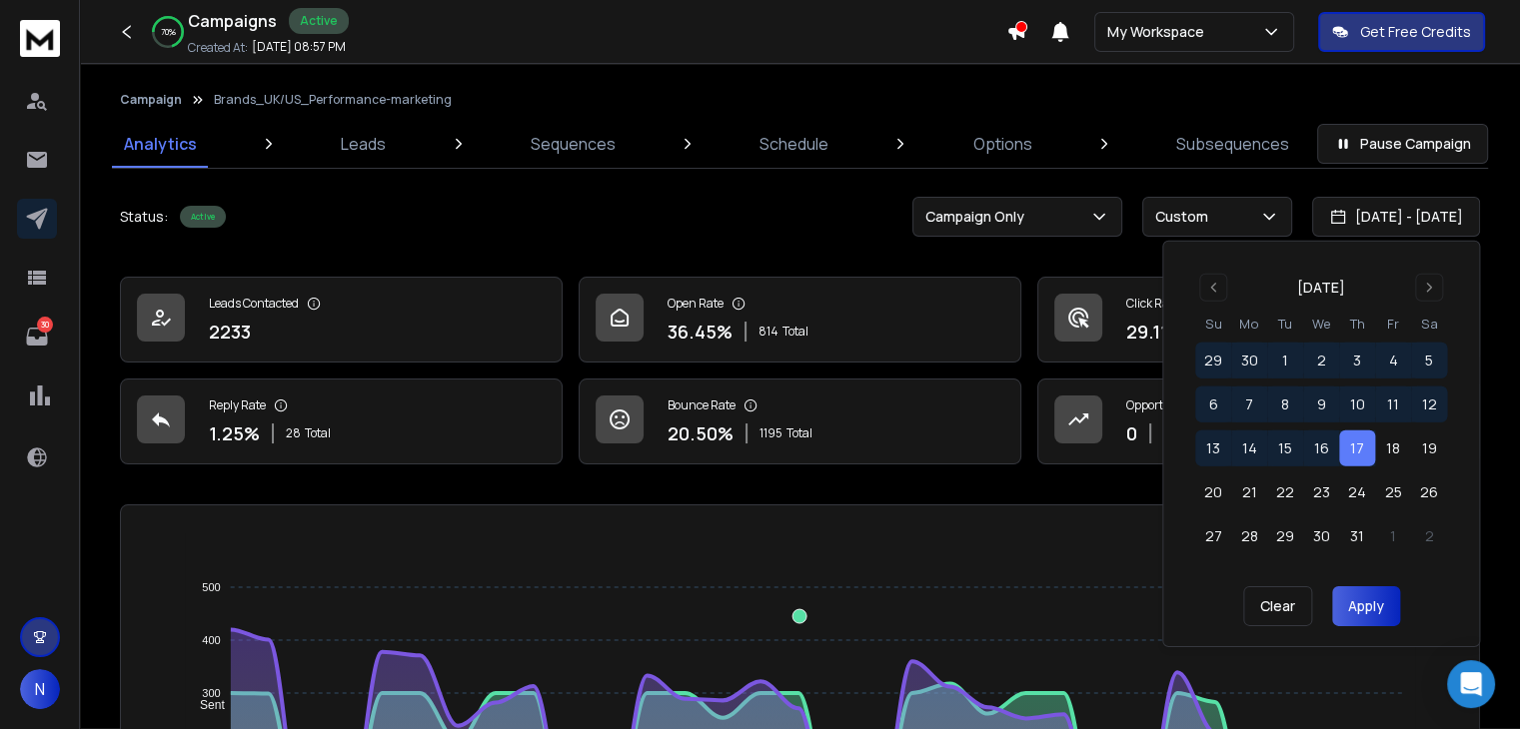
click at [1355, 611] on button "Apply" at bounding box center [1366, 607] width 68 height 40
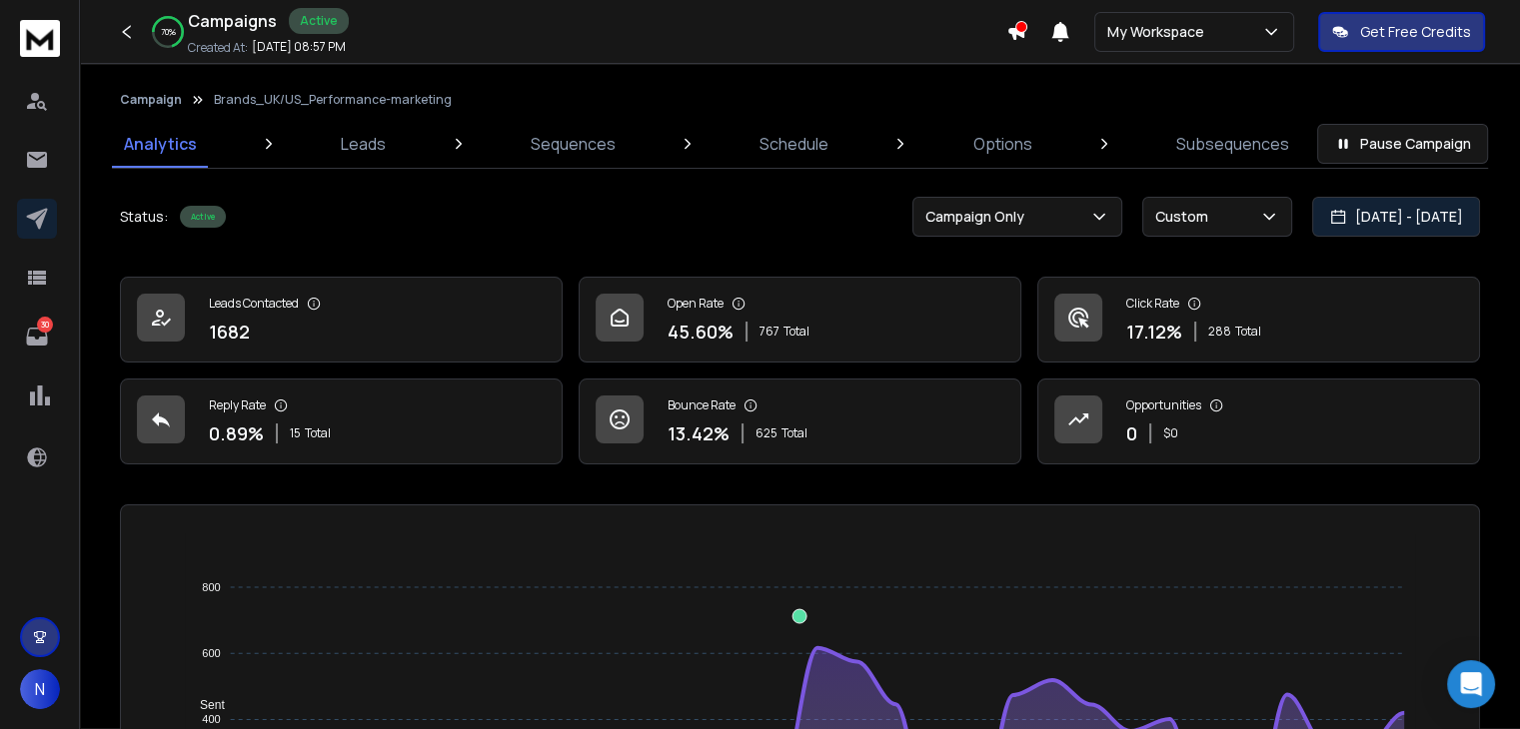
click at [1319, 229] on button "17 Jun 2025 - 17 Jul 2025" at bounding box center [1396, 217] width 168 height 40
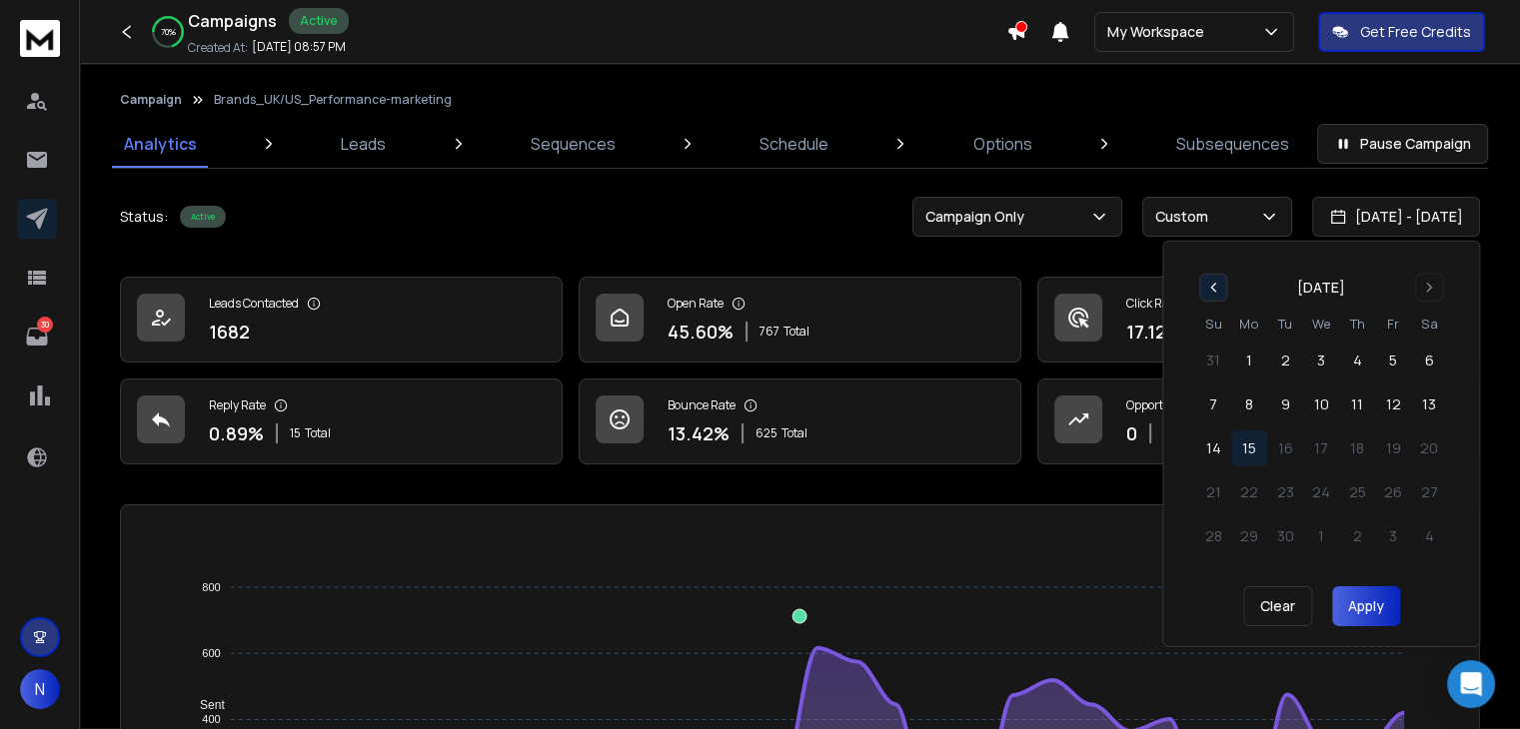
click at [1211, 287] on icon "Go to previous month" at bounding box center [1213, 288] width 4 height 8
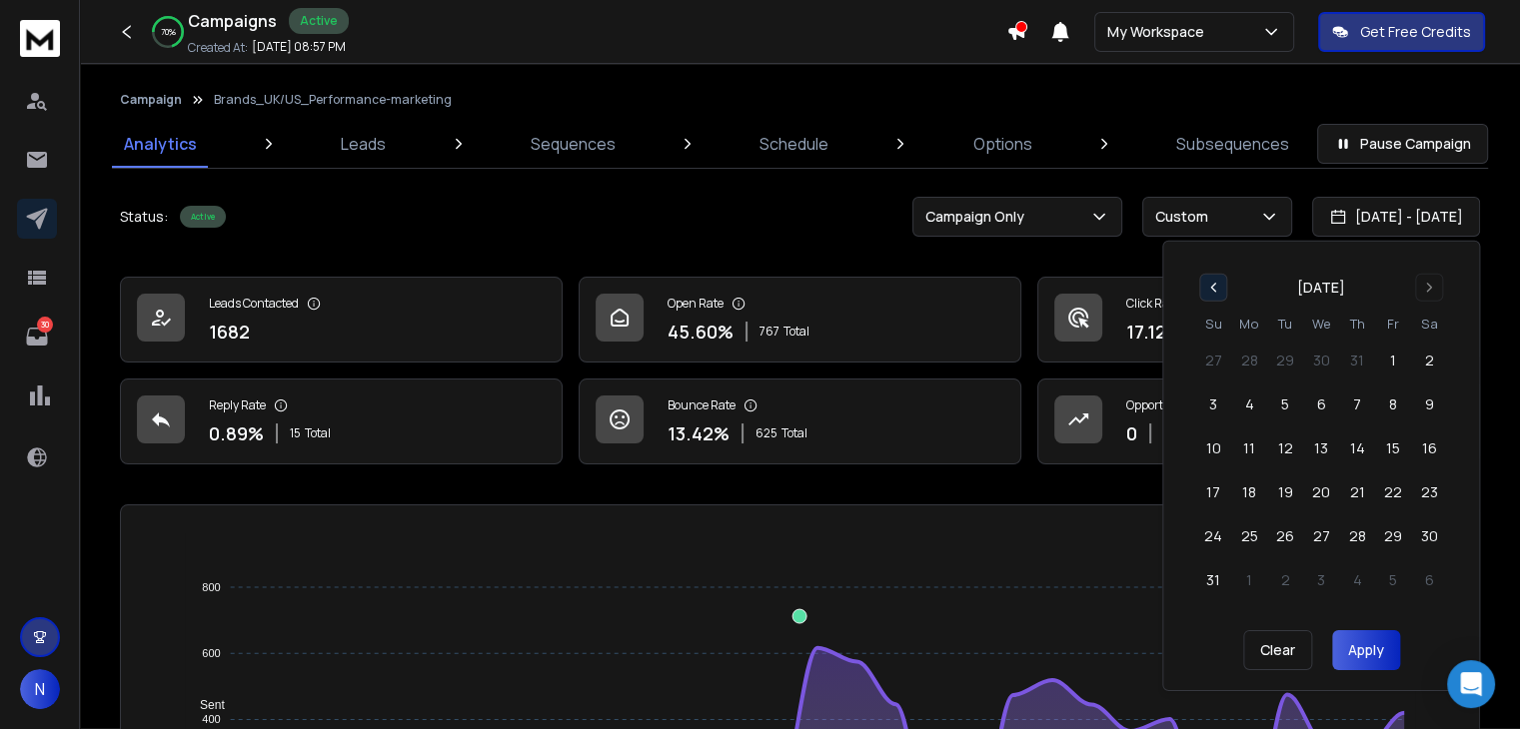
click at [1211, 287] on icon "Go to previous month" at bounding box center [1213, 288] width 4 height 8
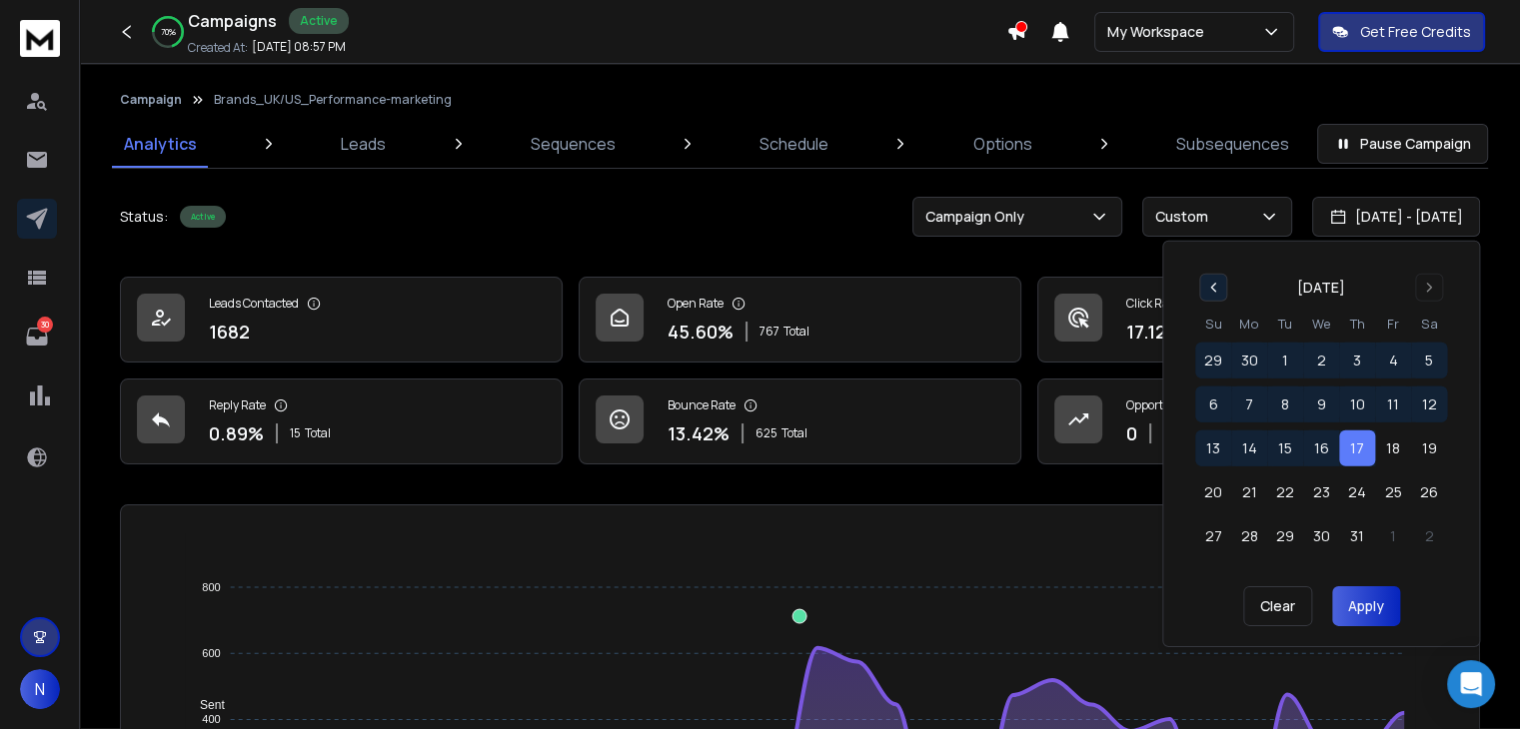
click at [1211, 287] on icon "Go to previous month" at bounding box center [1213, 288] width 4 height 8
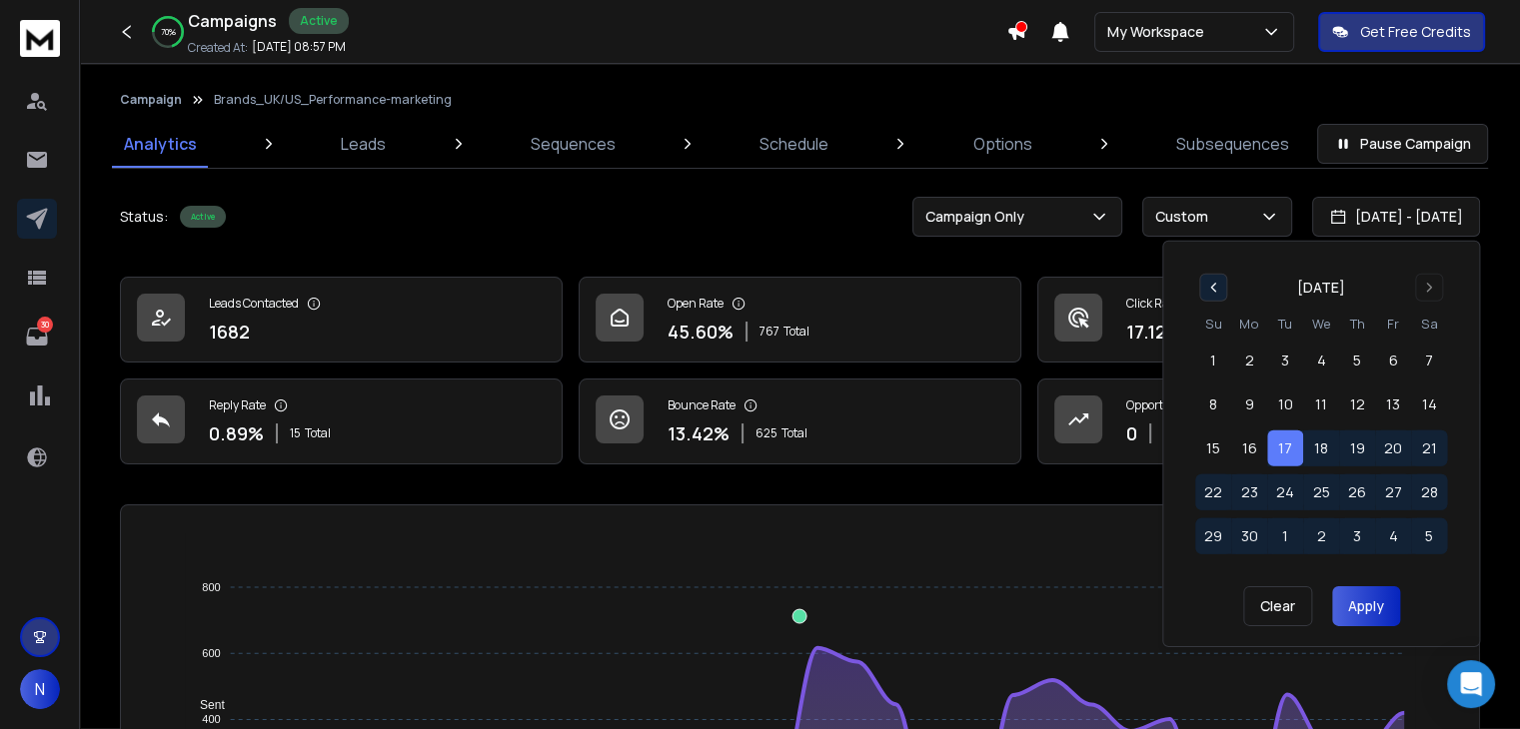
click at [1211, 287] on icon "Go to previous month" at bounding box center [1213, 288] width 4 height 8
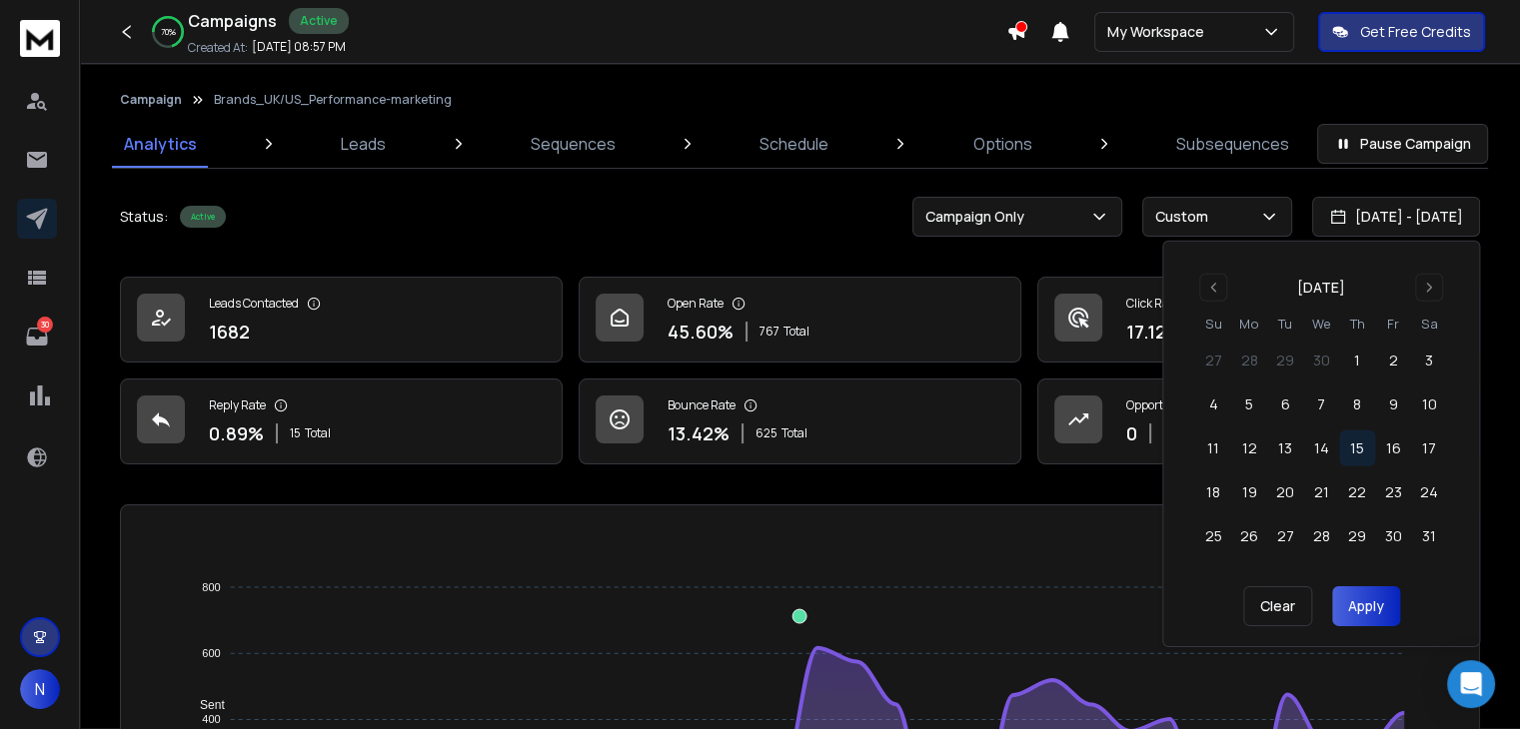
click at [1352, 449] on button "15" at bounding box center [1357, 449] width 36 height 36
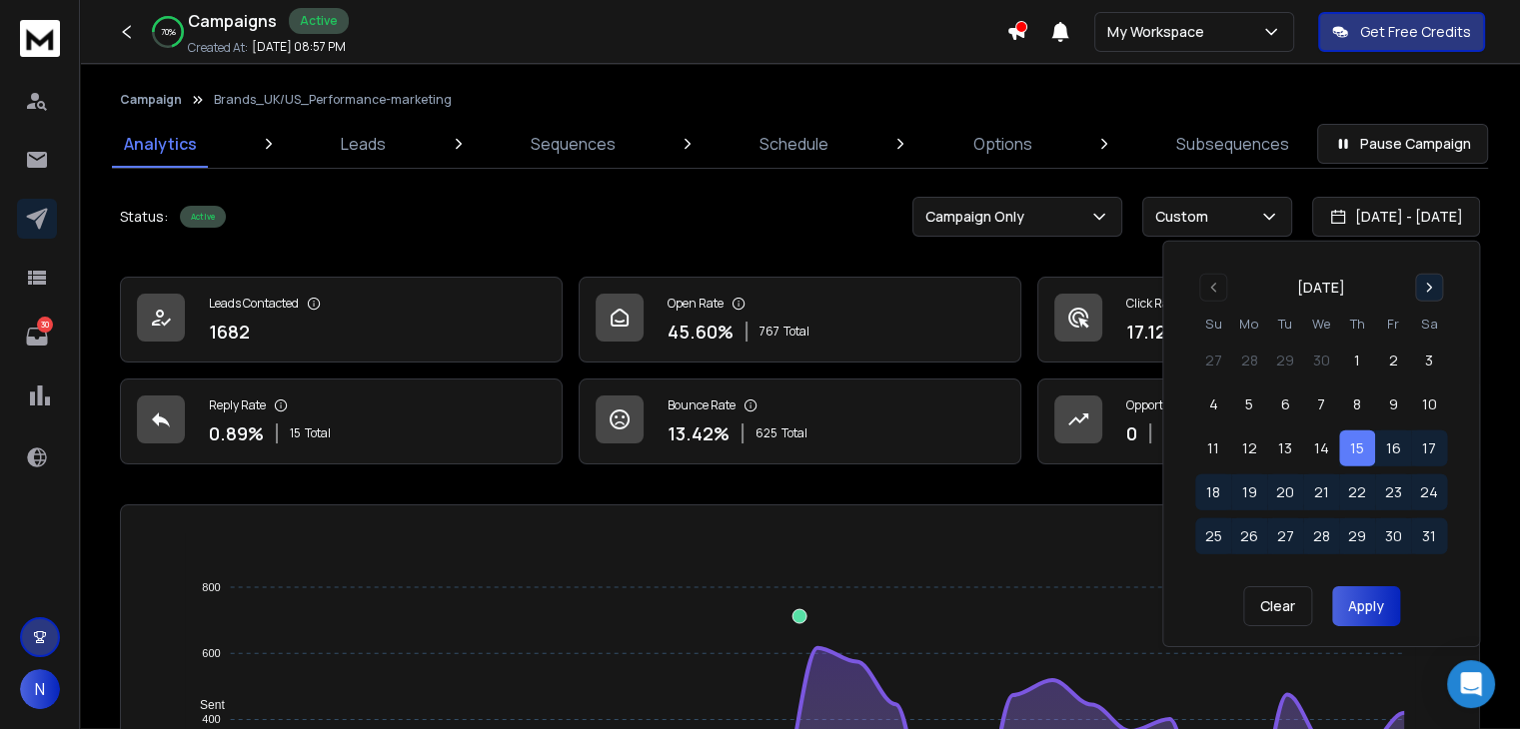
click at [1431, 287] on icon "Go to next month" at bounding box center [1429, 288] width 16 height 16
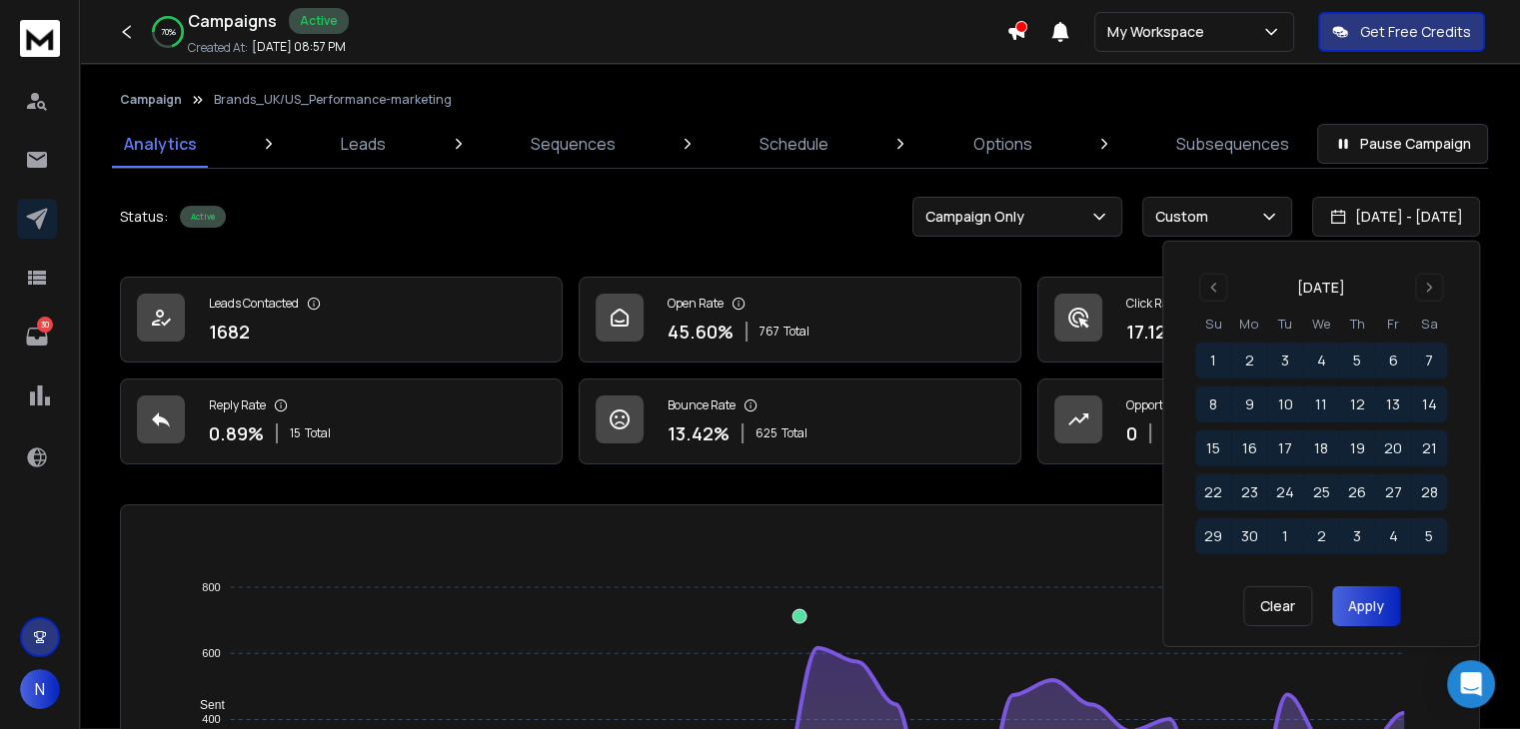
click at [1215, 446] on button "15" at bounding box center [1213, 449] width 36 height 36
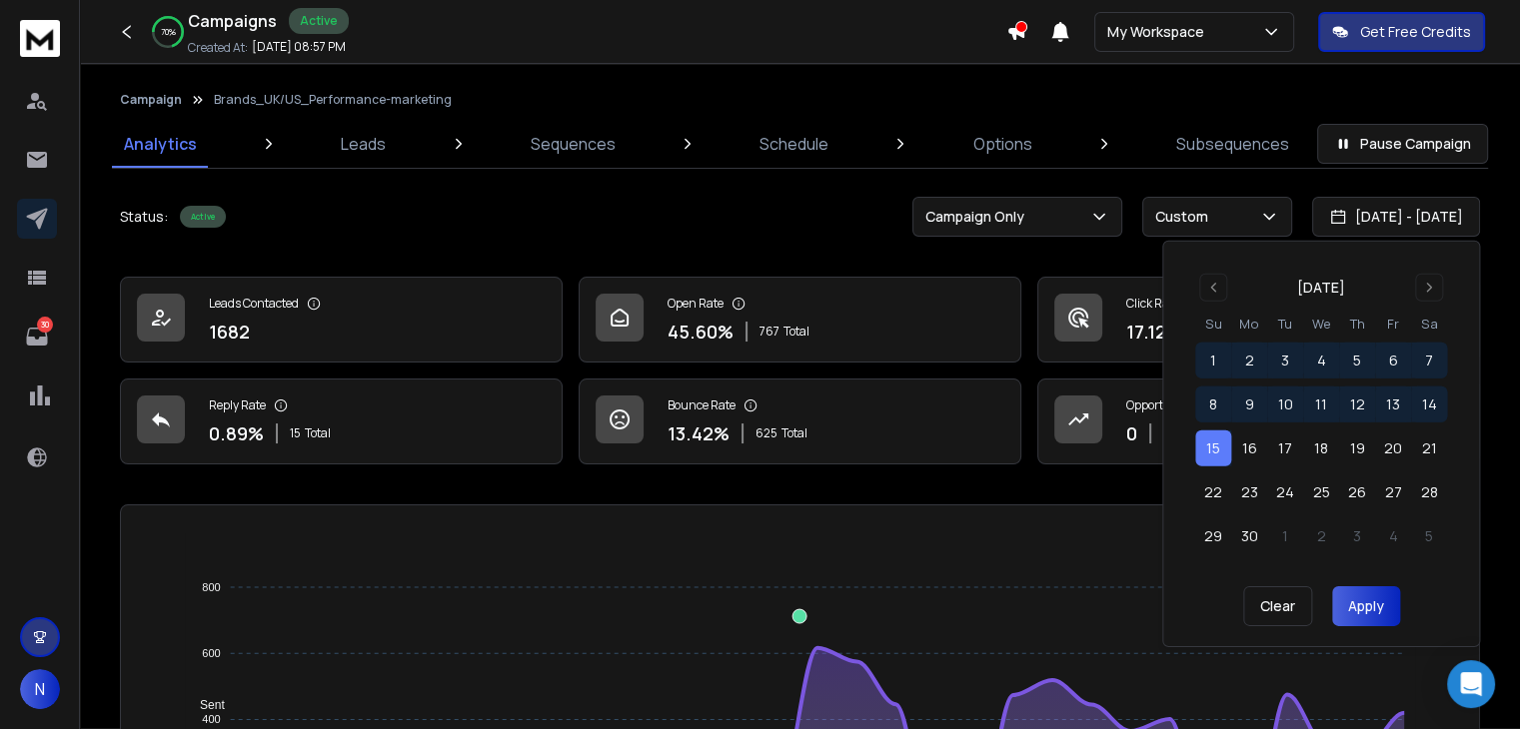
click at [1351, 614] on button "Apply" at bounding box center [1366, 607] width 68 height 40
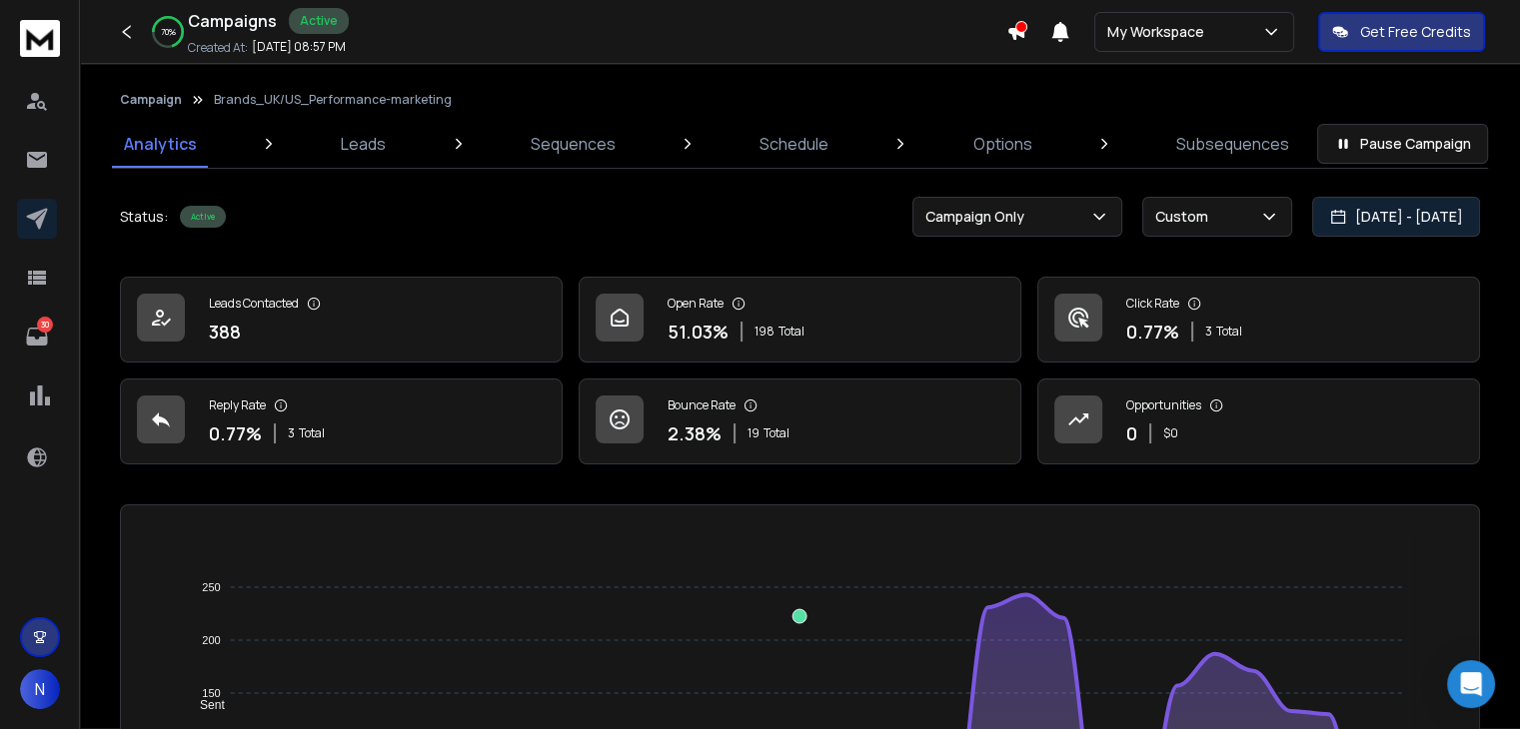
click at [1312, 206] on button "15 May 2025 - 15 Jun 2025" at bounding box center [1396, 217] width 168 height 40
click at [1155, 221] on p "Custom" at bounding box center [1185, 217] width 61 height 20
click at [1360, 211] on button "15 May 2025 - 15 Jun 2025" at bounding box center [1396, 217] width 168 height 40
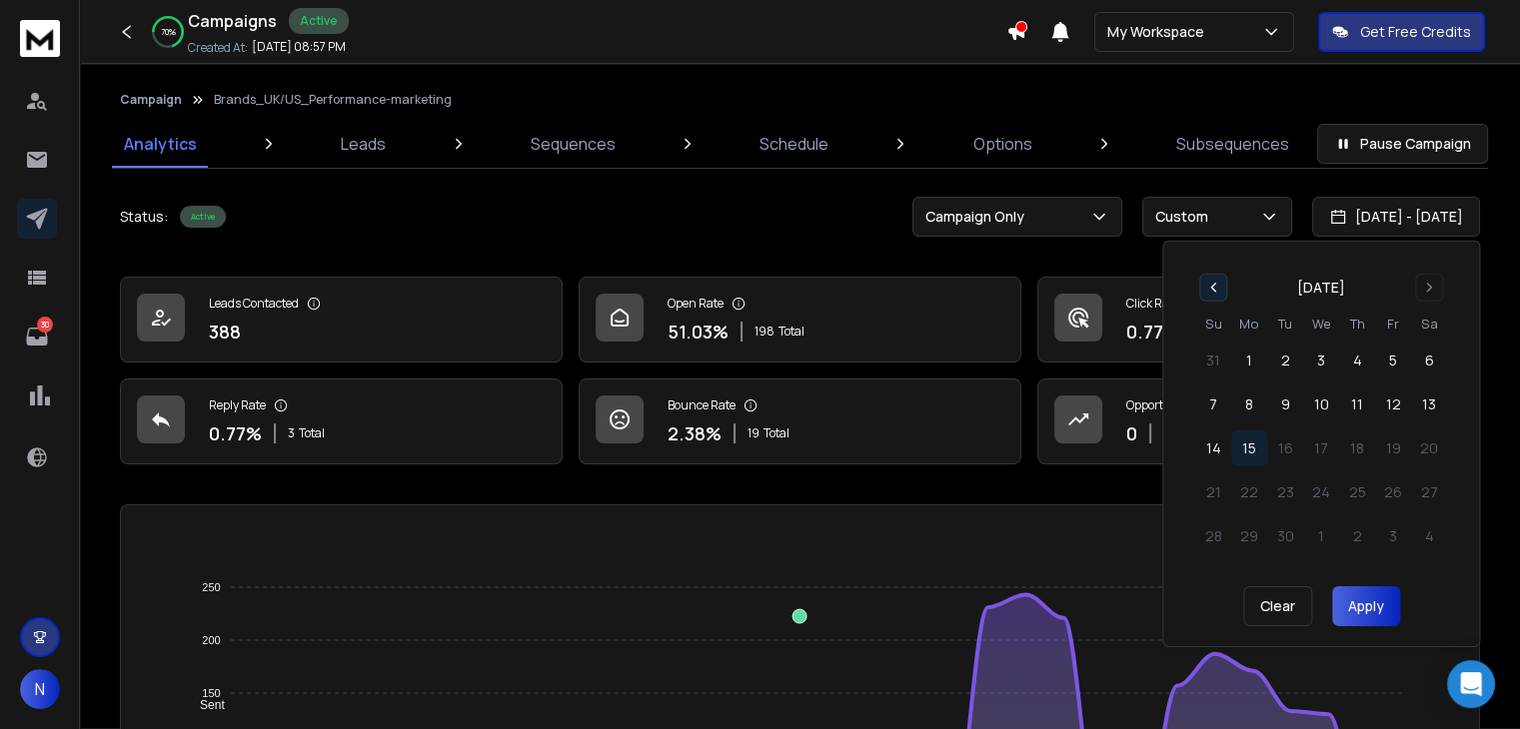
click at [1207, 280] on icon "Go to previous month" at bounding box center [1213, 288] width 16 height 16
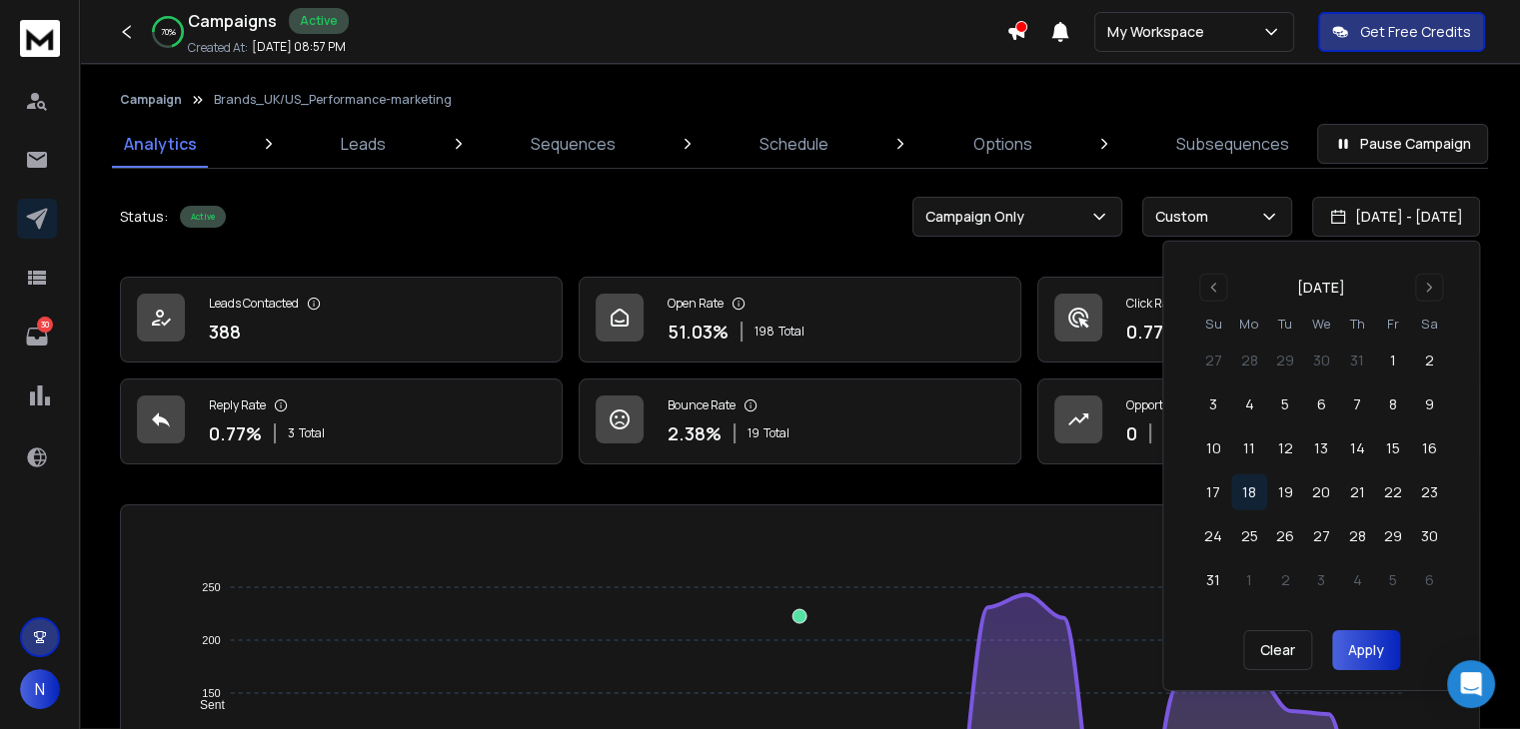
click at [1241, 489] on button "18" at bounding box center [1249, 493] width 36 height 36
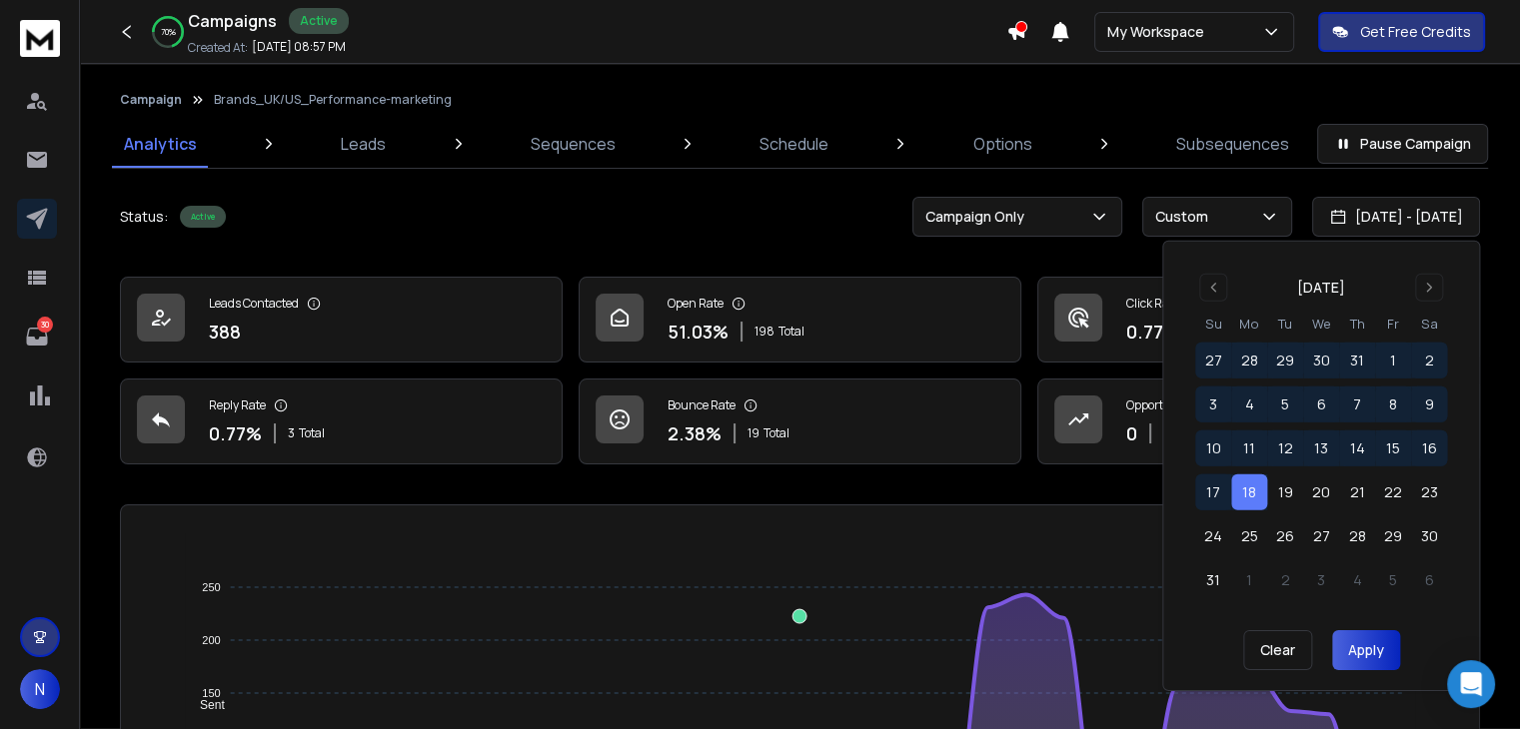
click at [1250, 493] on button "18" at bounding box center [1249, 493] width 36 height 36
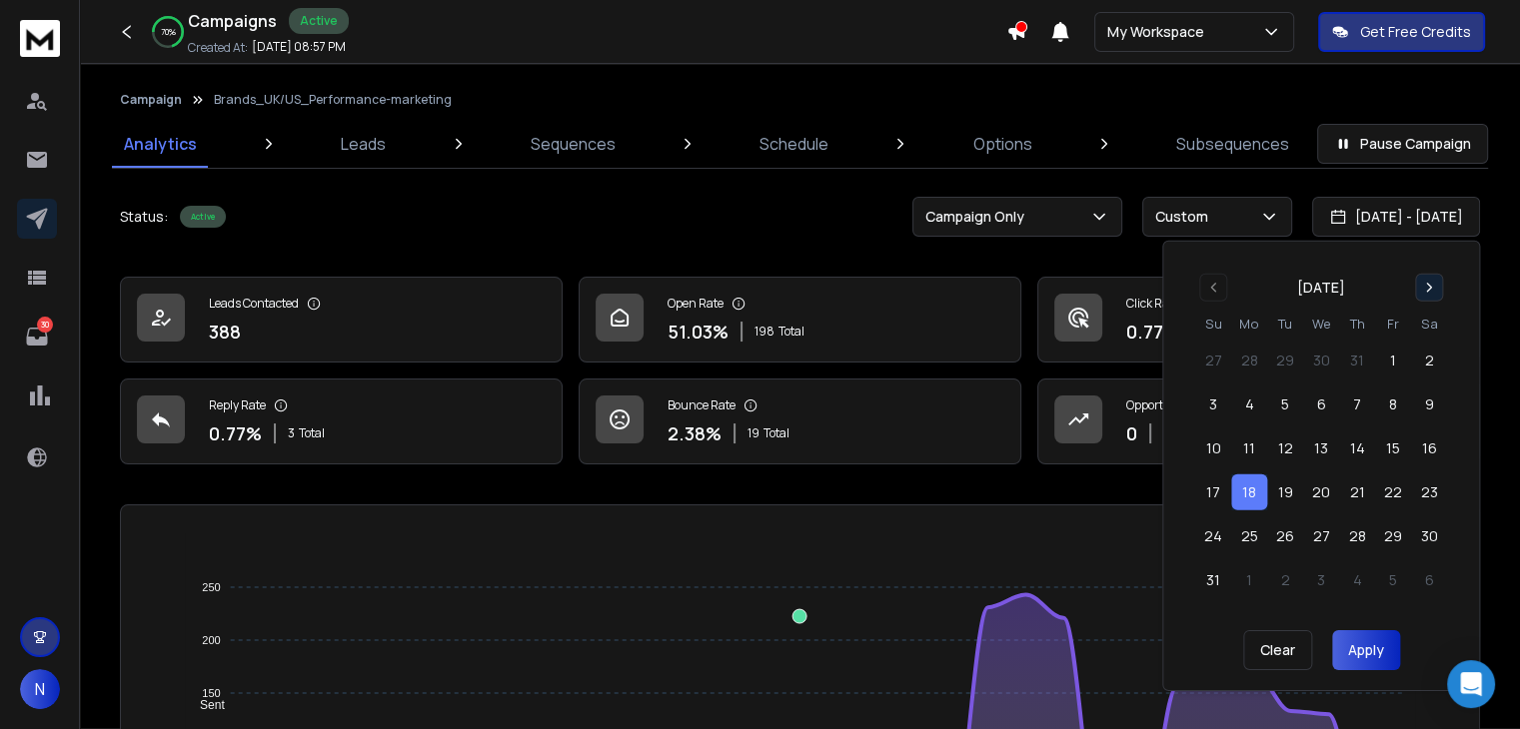
click at [1436, 295] on icon "Go to next month" at bounding box center [1429, 288] width 16 height 16
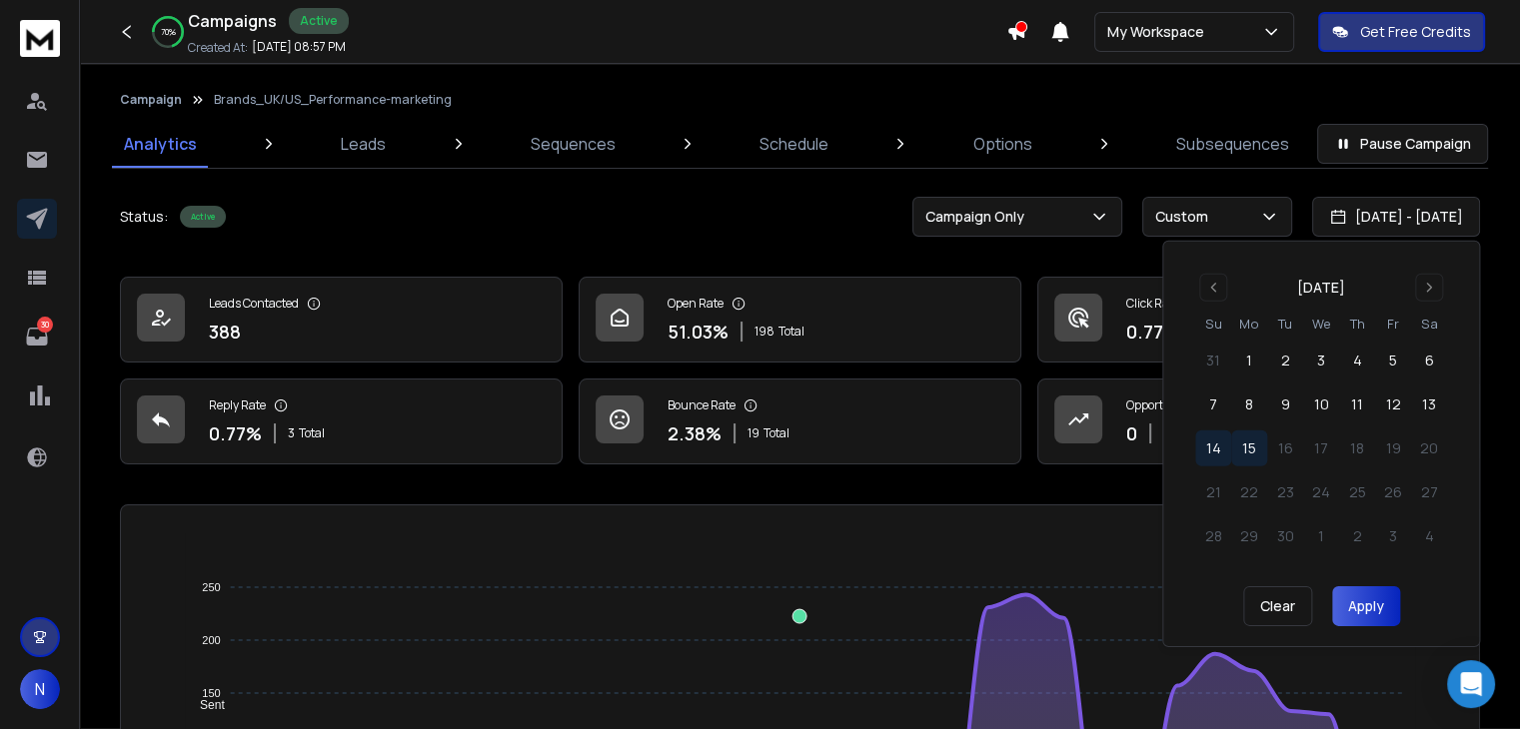
click at [1216, 445] on button "14" at bounding box center [1213, 449] width 36 height 36
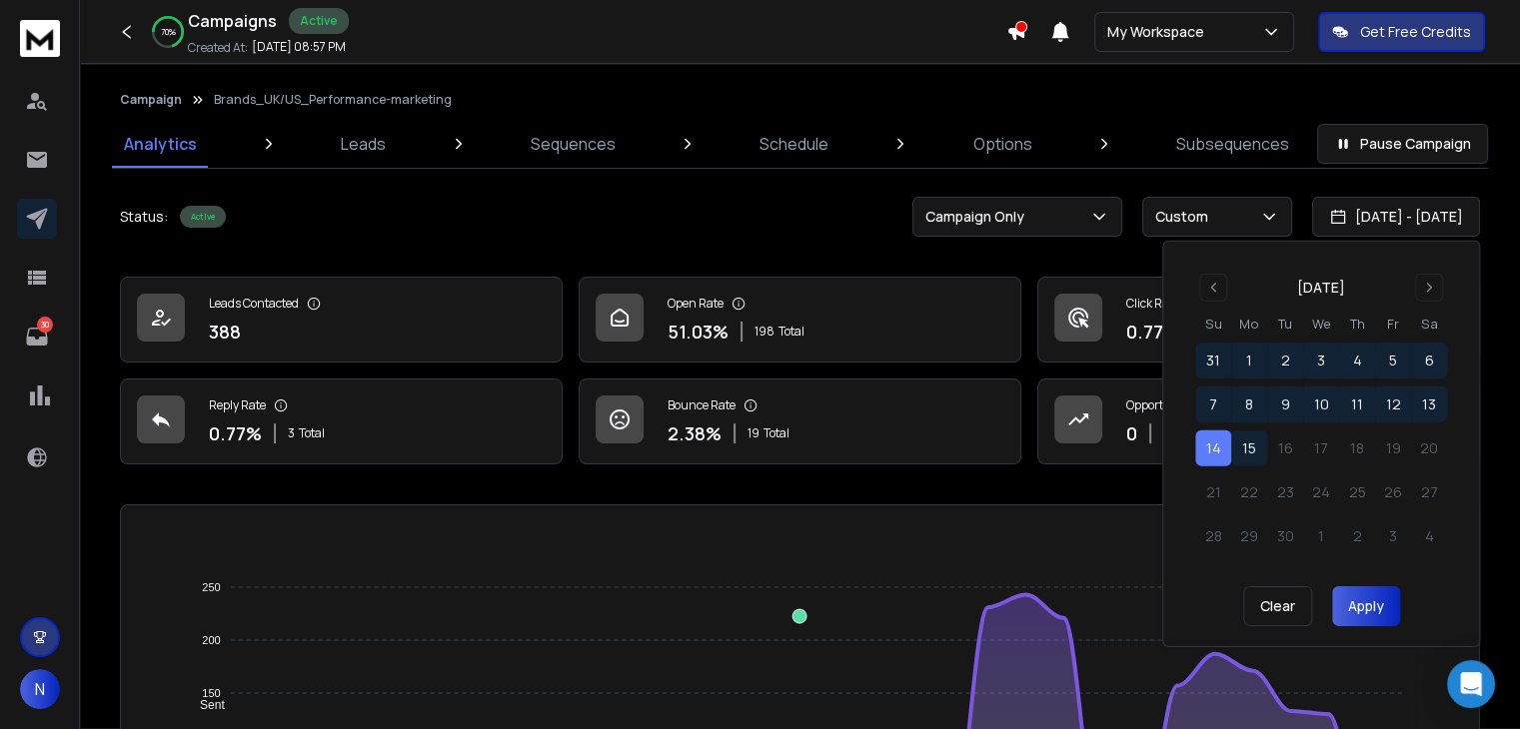
click at [1360, 610] on button "Apply" at bounding box center [1366, 607] width 68 height 40
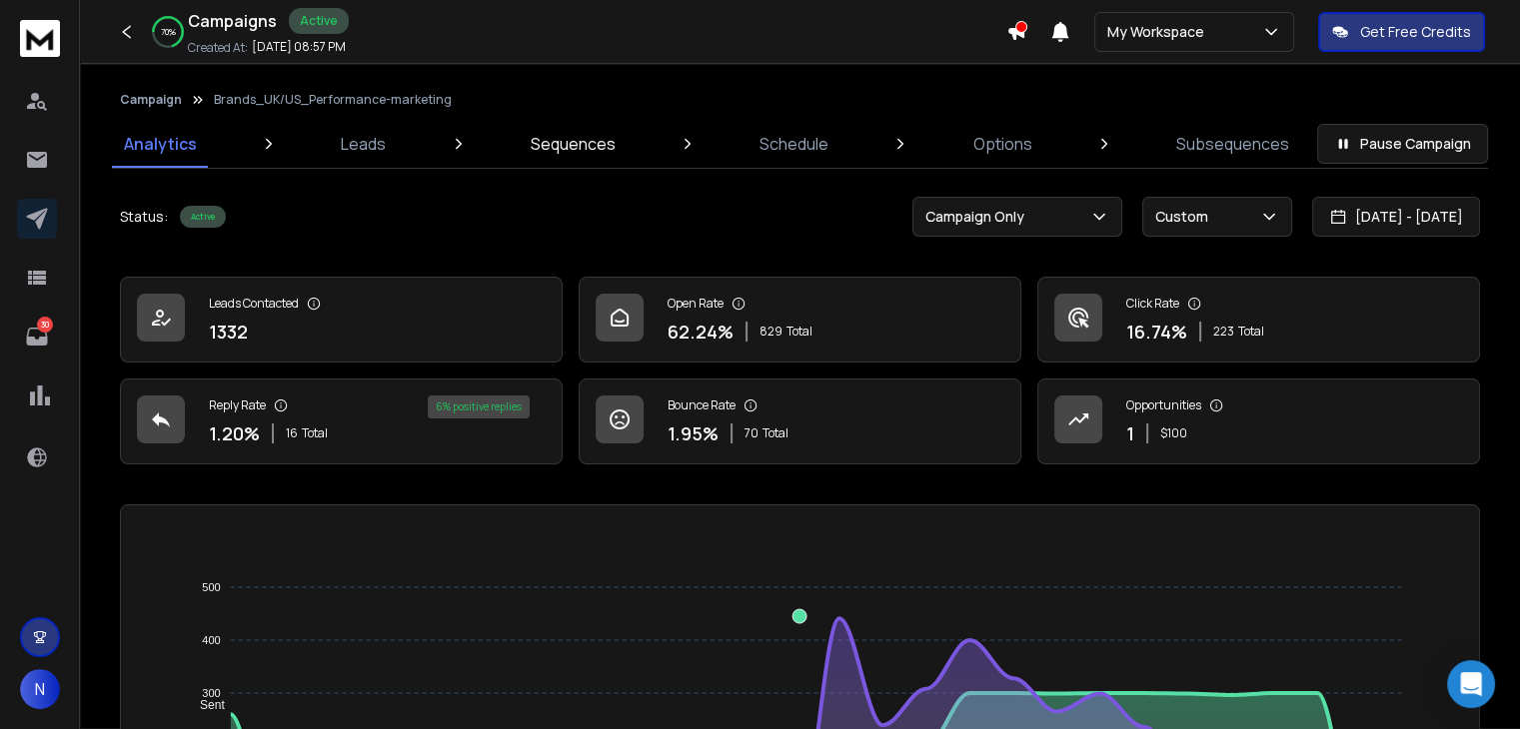
click at [567, 145] on p "Sequences" at bounding box center [573, 144] width 85 height 24
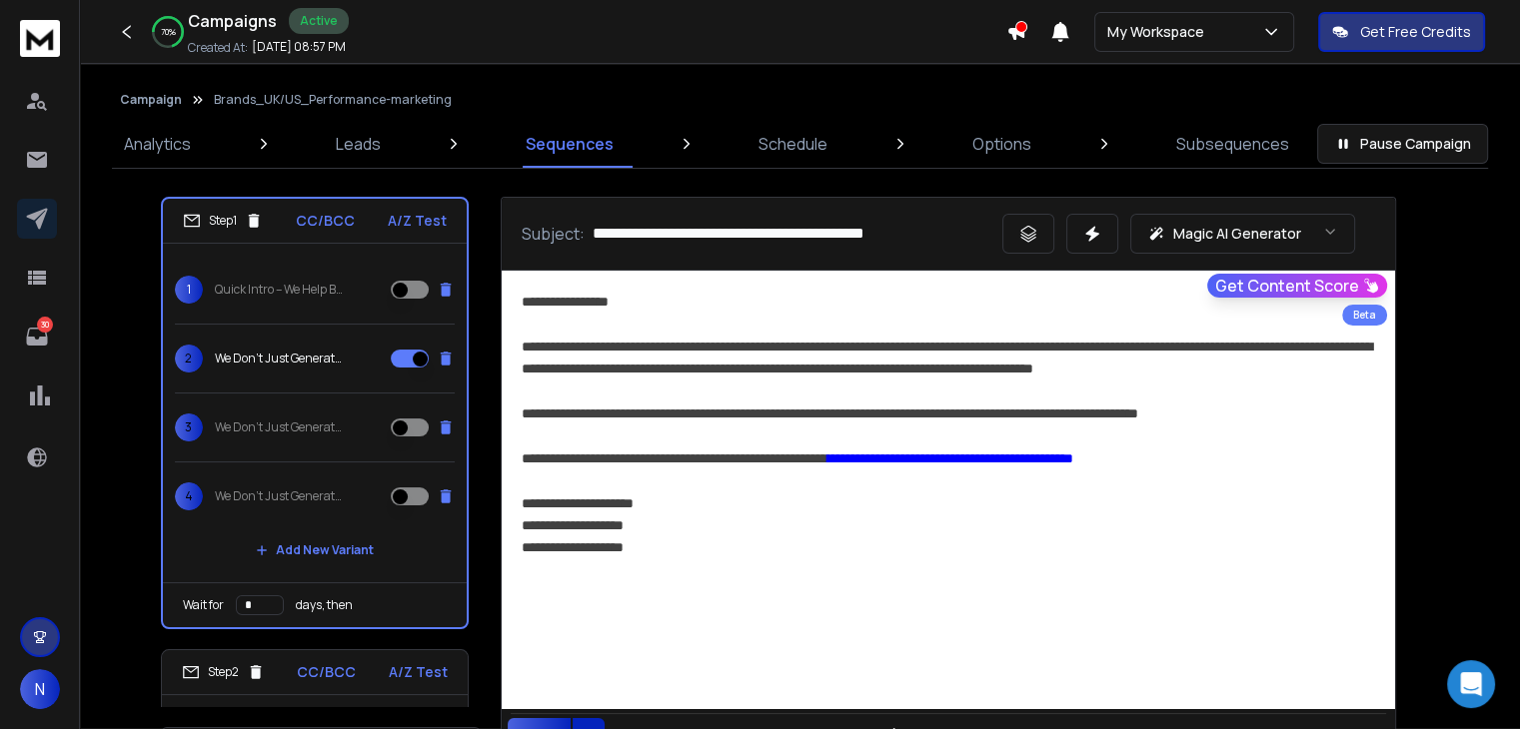
click at [343, 363] on div "2 We Don’t Just Generate Leads — We Build & Scale Your Brand" at bounding box center [315, 359] width 280 height 69
type input "**********"
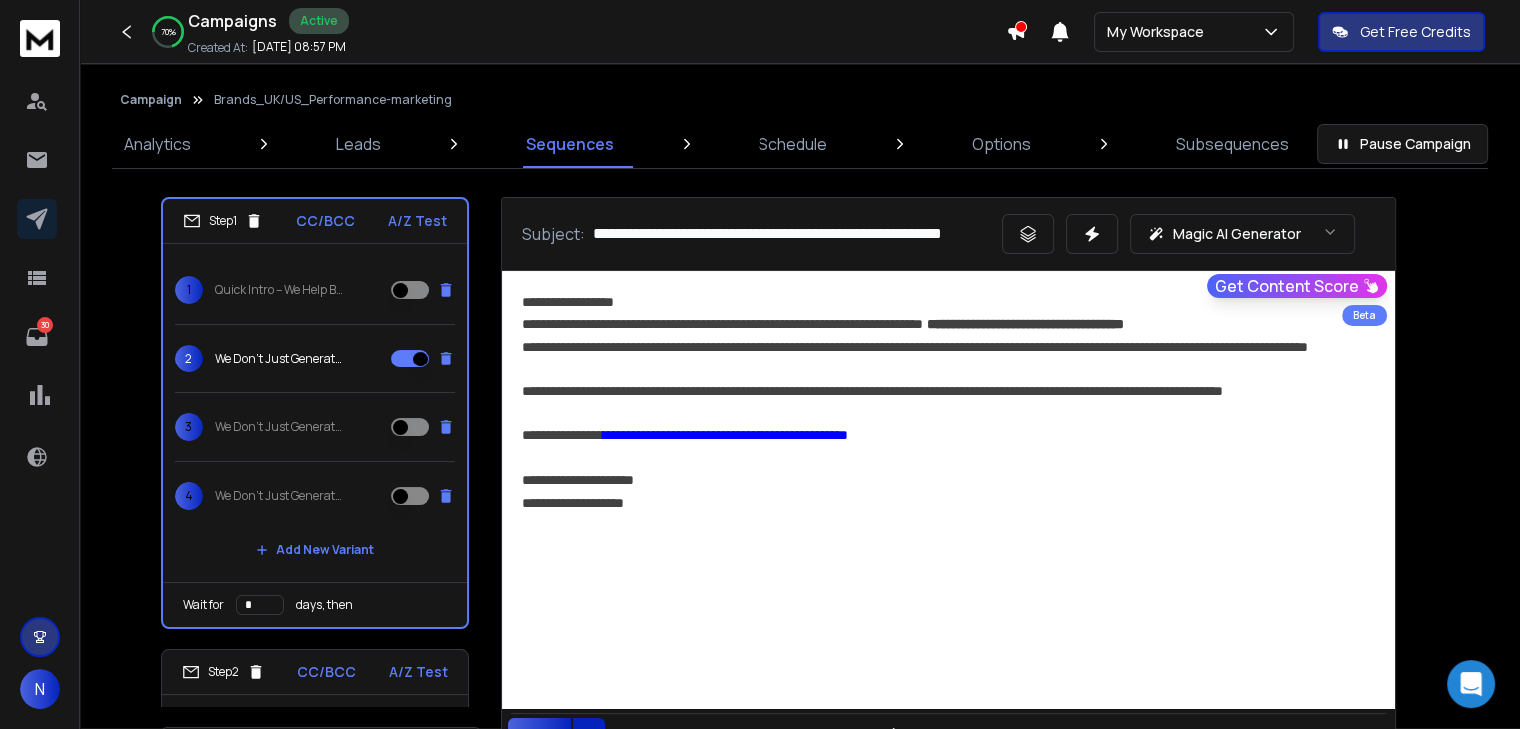
click at [320, 425] on p "We Don’t Just Generate Leads — We Build & Scale Your Brand" at bounding box center [279, 428] width 128 height 16
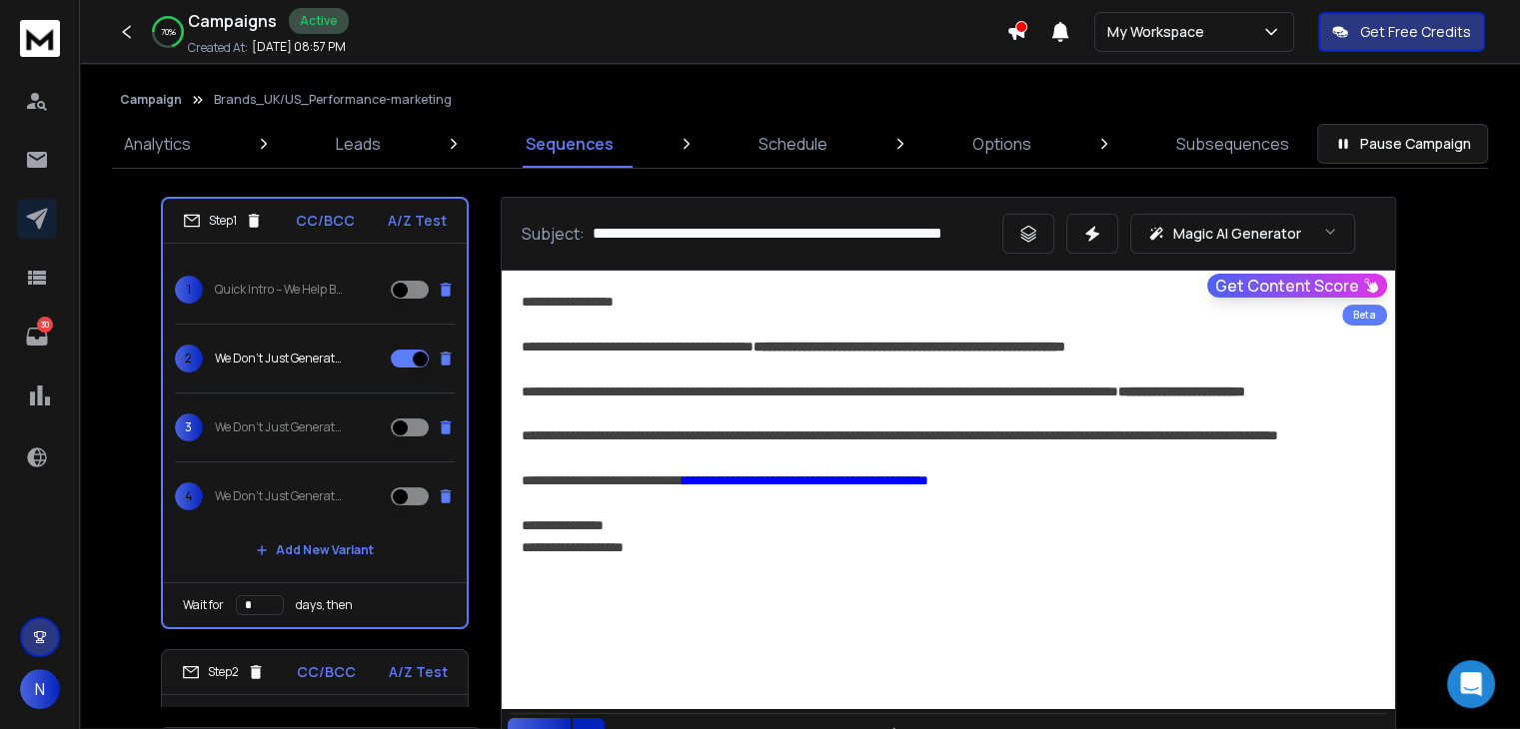
click at [309, 365] on p "We Don’t Just Generate Leads — We Build & Scale Your Brand" at bounding box center [279, 359] width 128 height 16
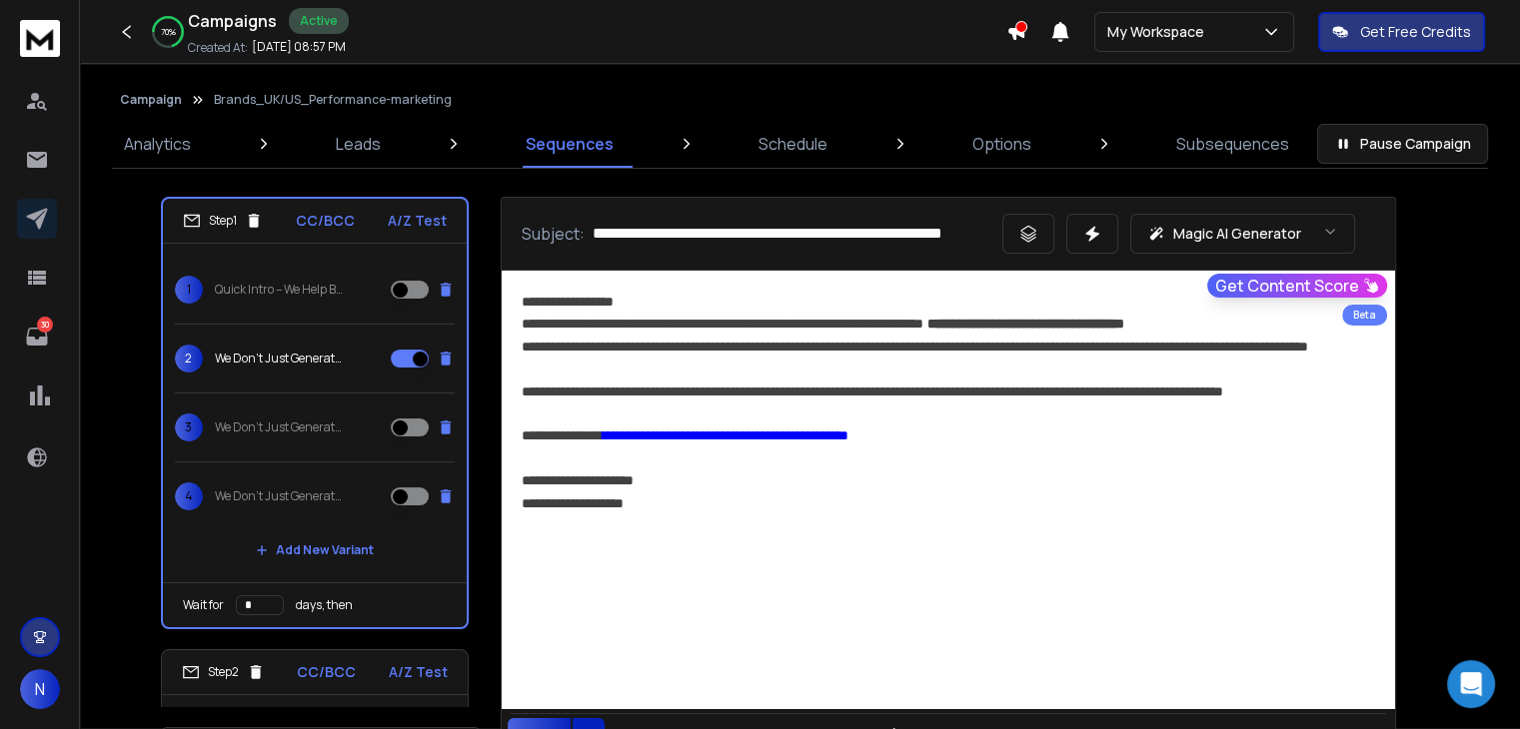
click at [707, 381] on div "**********" at bounding box center [948, 358] width 853 height 45
click at [806, 468] on div "**********" at bounding box center [948, 436] width 853 height 67
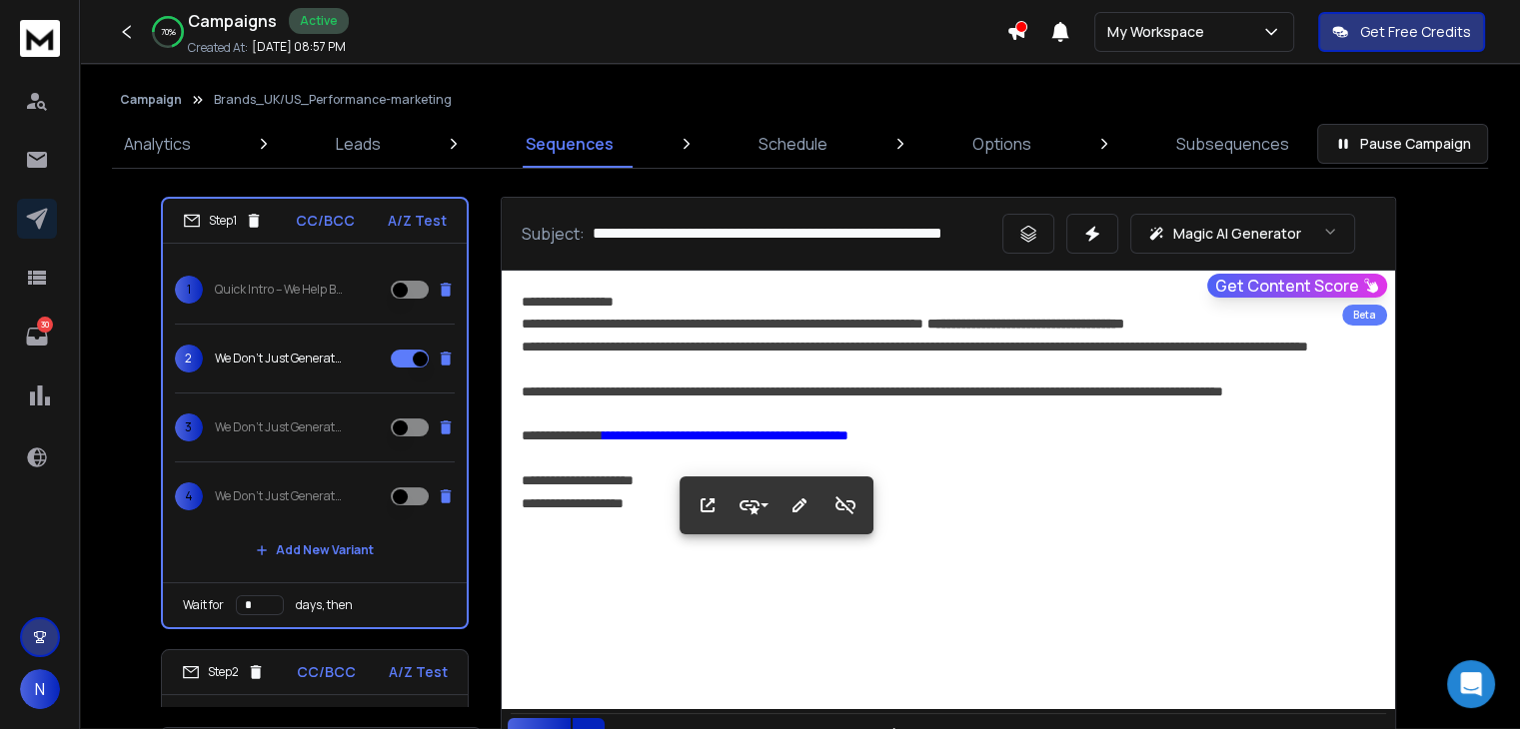
click at [959, 515] on div "**********" at bounding box center [948, 504] width 853 height 22
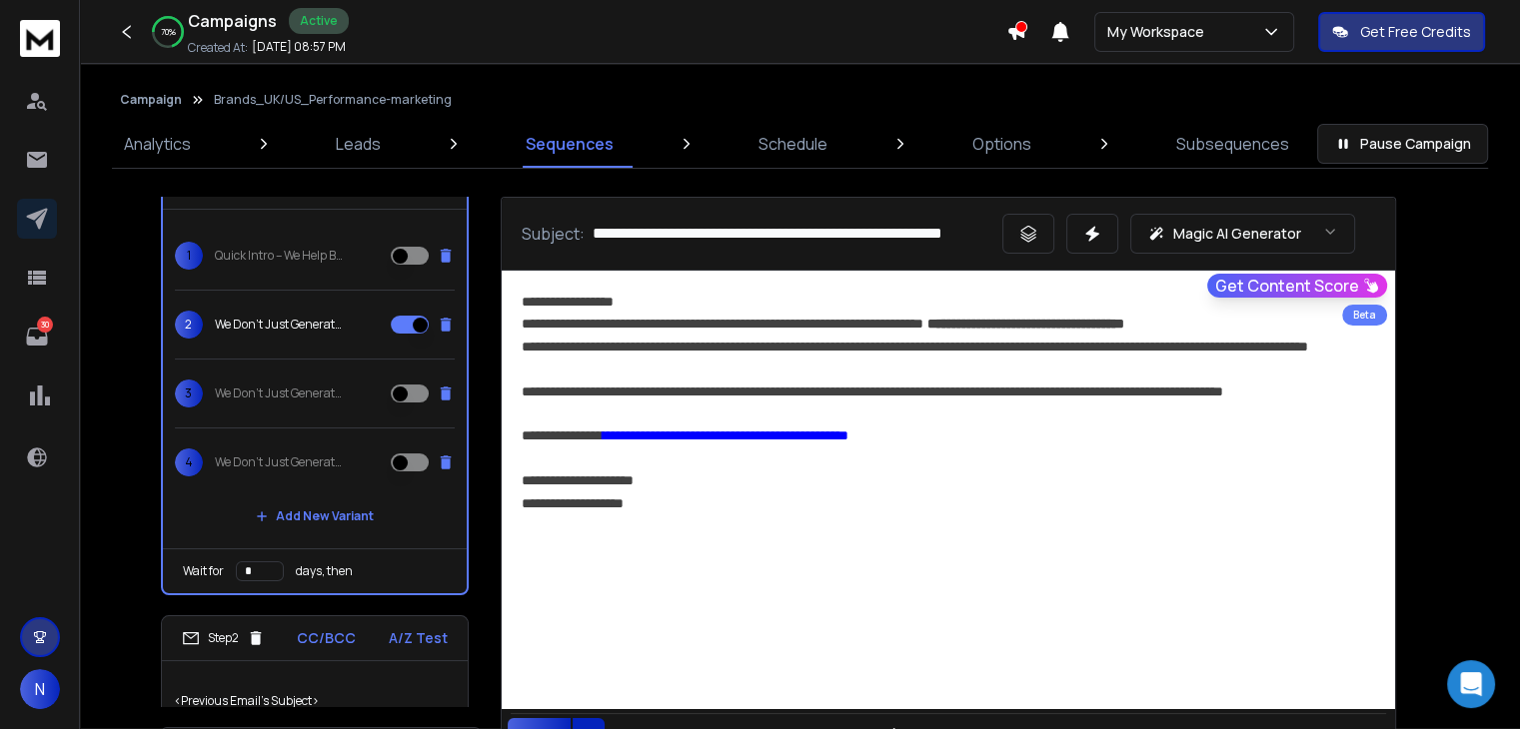
scroll to position [23, 0]
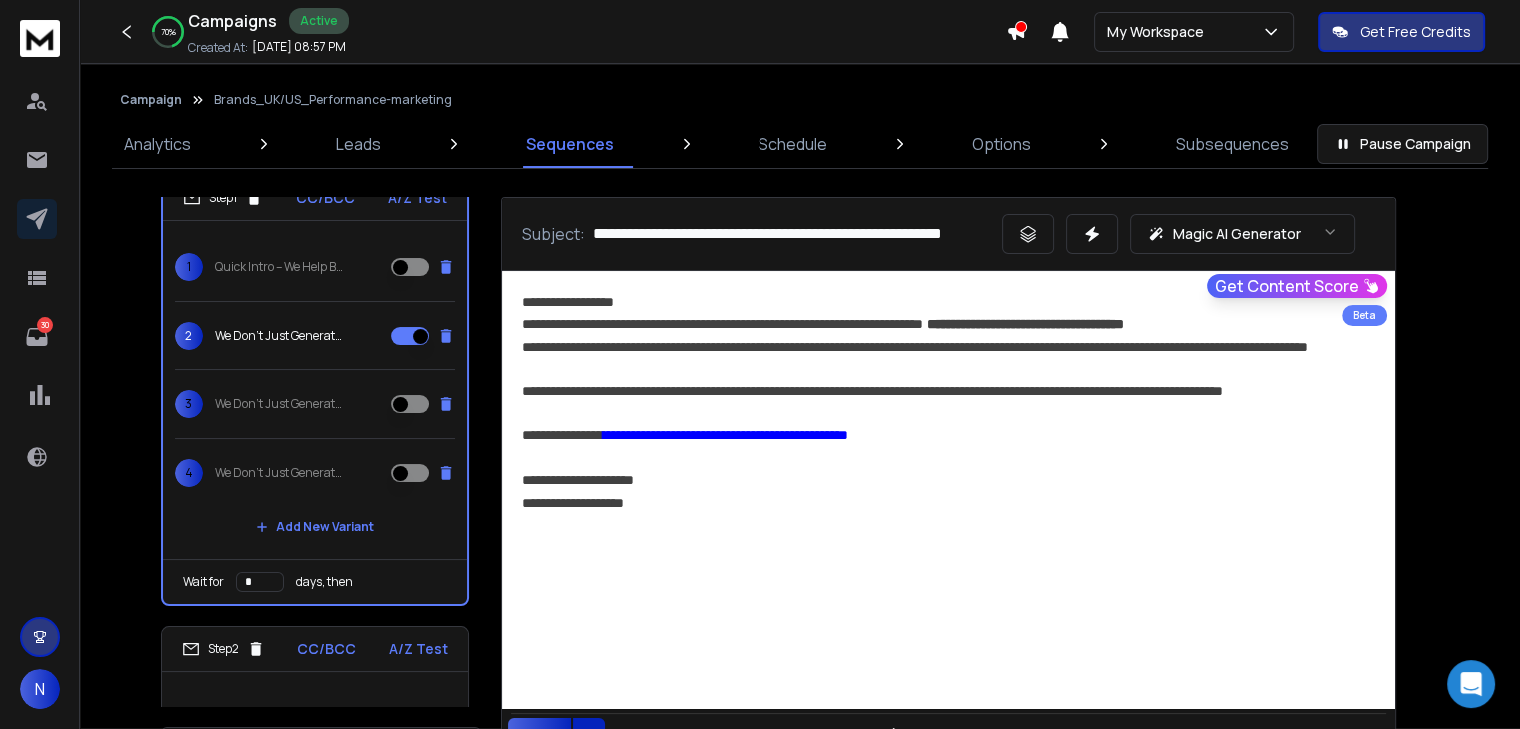
click at [297, 400] on p "We Don’t Just Generate Leads — We Build & Scale Your Brand" at bounding box center [279, 405] width 128 height 16
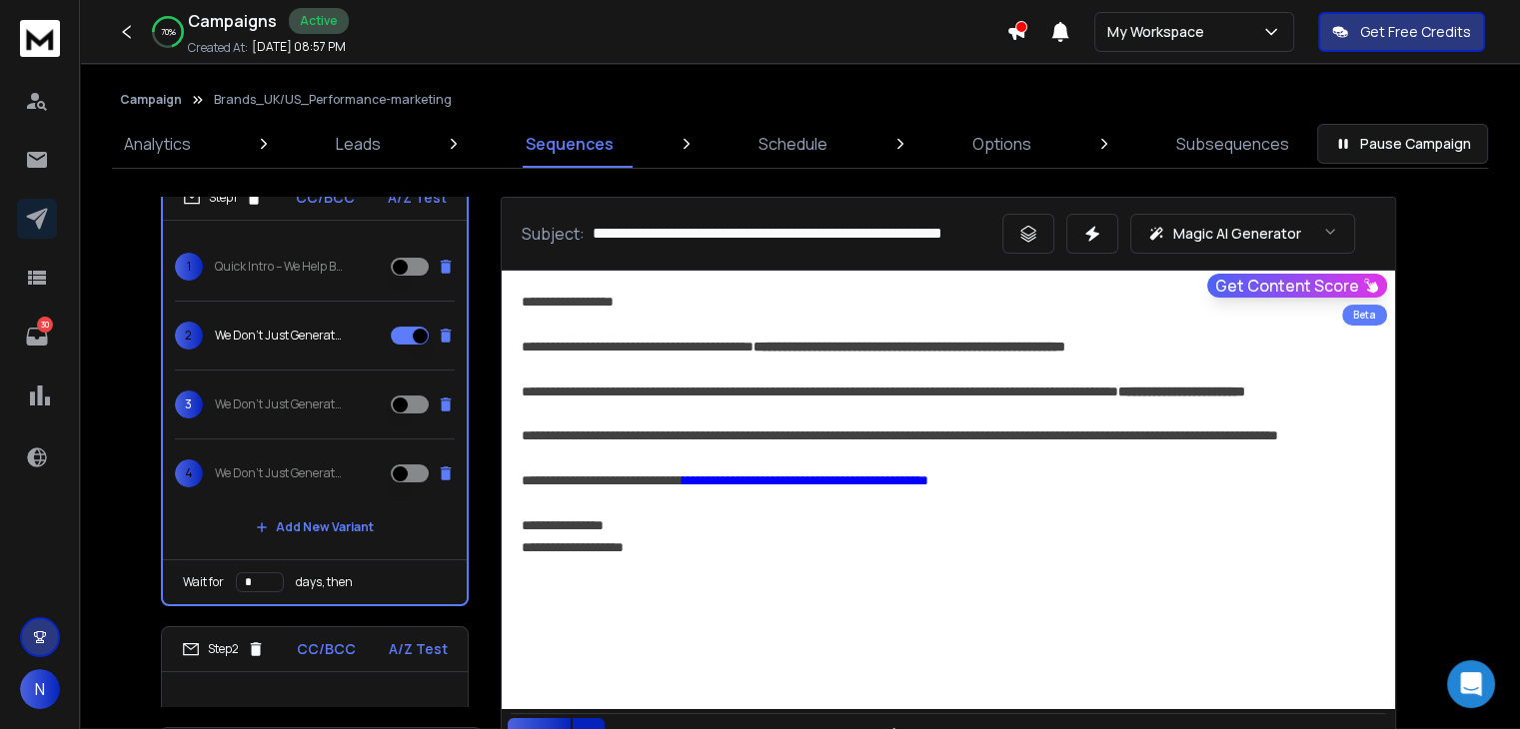
click at [282, 346] on div "2 We Don’t Just Generate Leads — We Build & Scale Your Brand" at bounding box center [259, 336] width 168 height 28
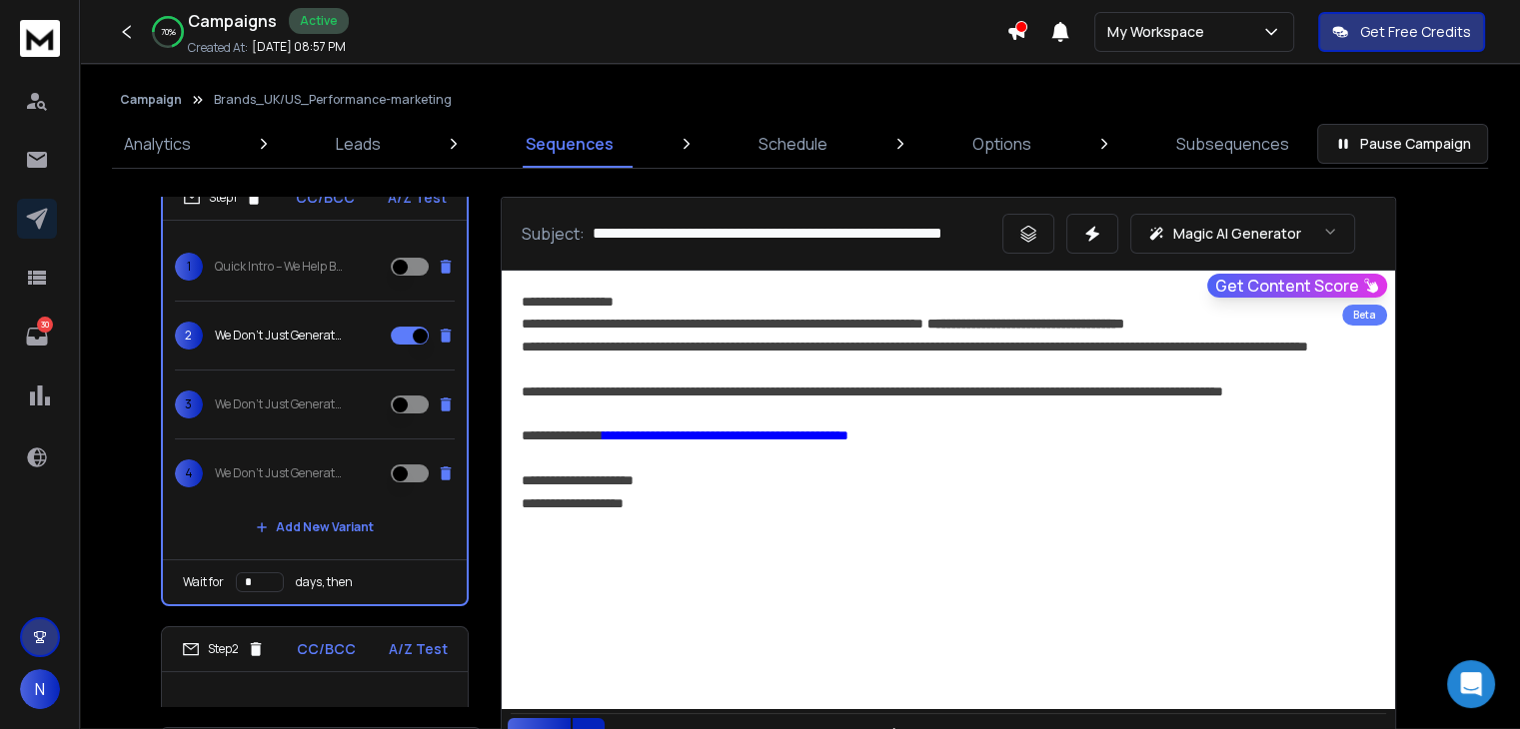
click at [281, 412] on div "3 We Don’t Just Generate Leads — We Build & Scale Your Brand" at bounding box center [259, 405] width 168 height 28
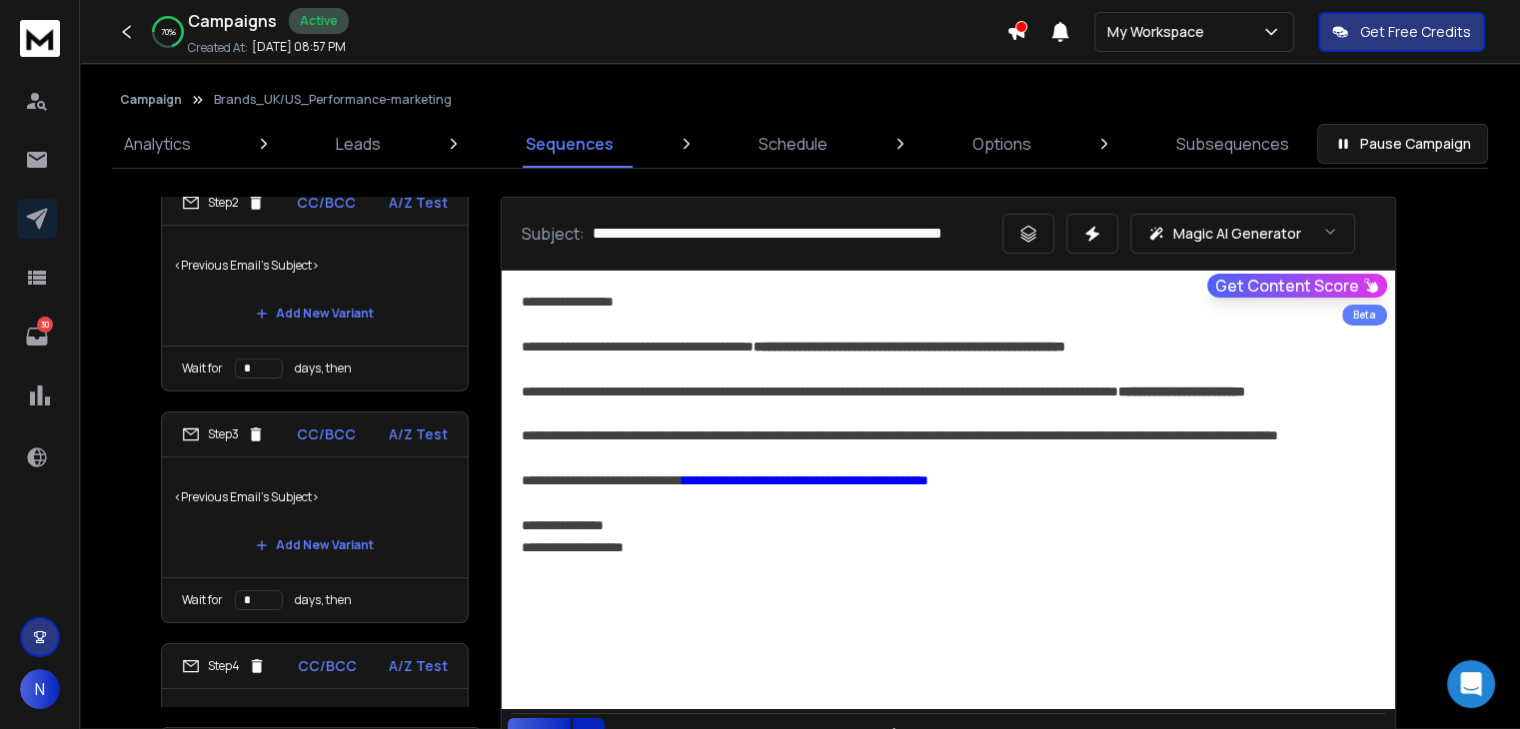
scroll to position [569, 0]
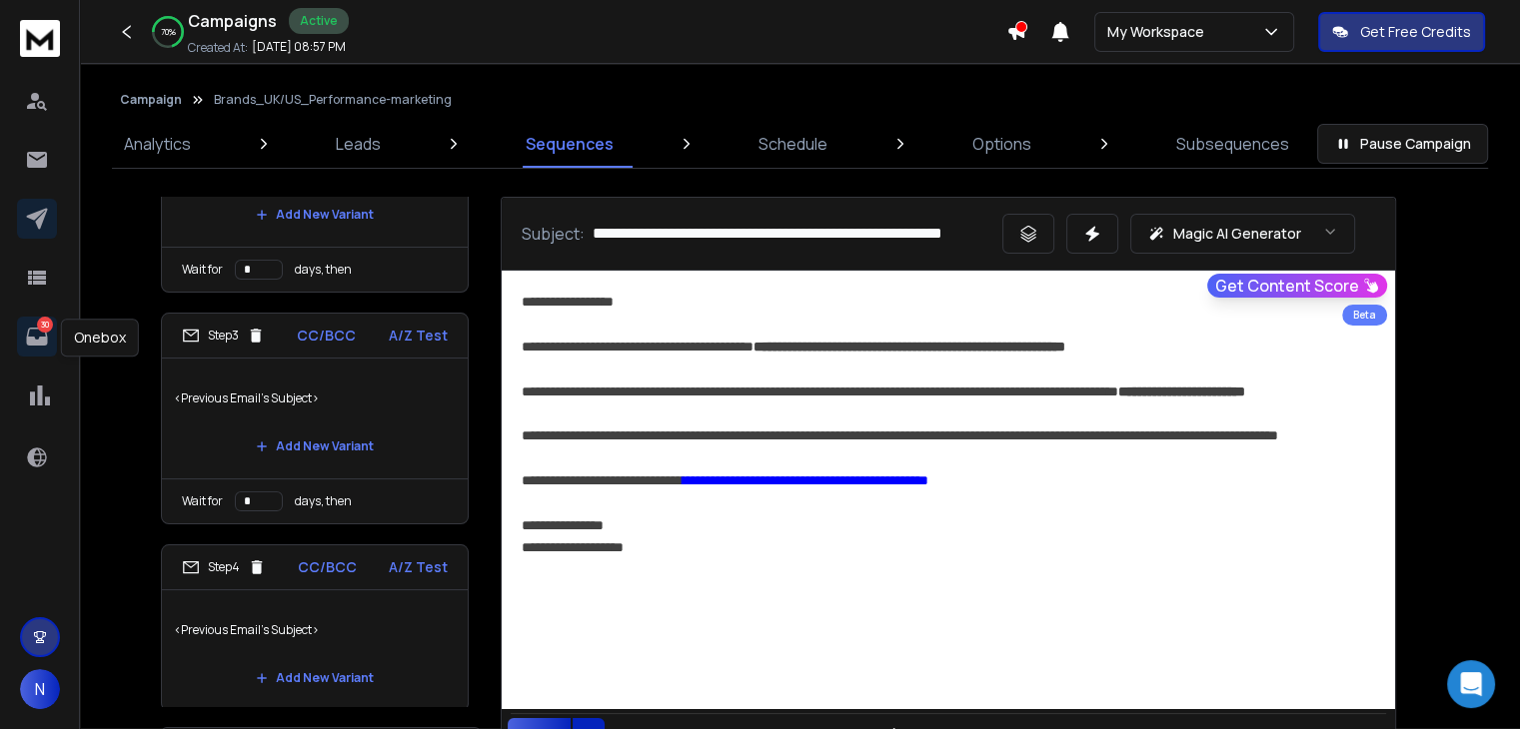
click at [36, 335] on icon at bounding box center [37, 337] width 24 height 24
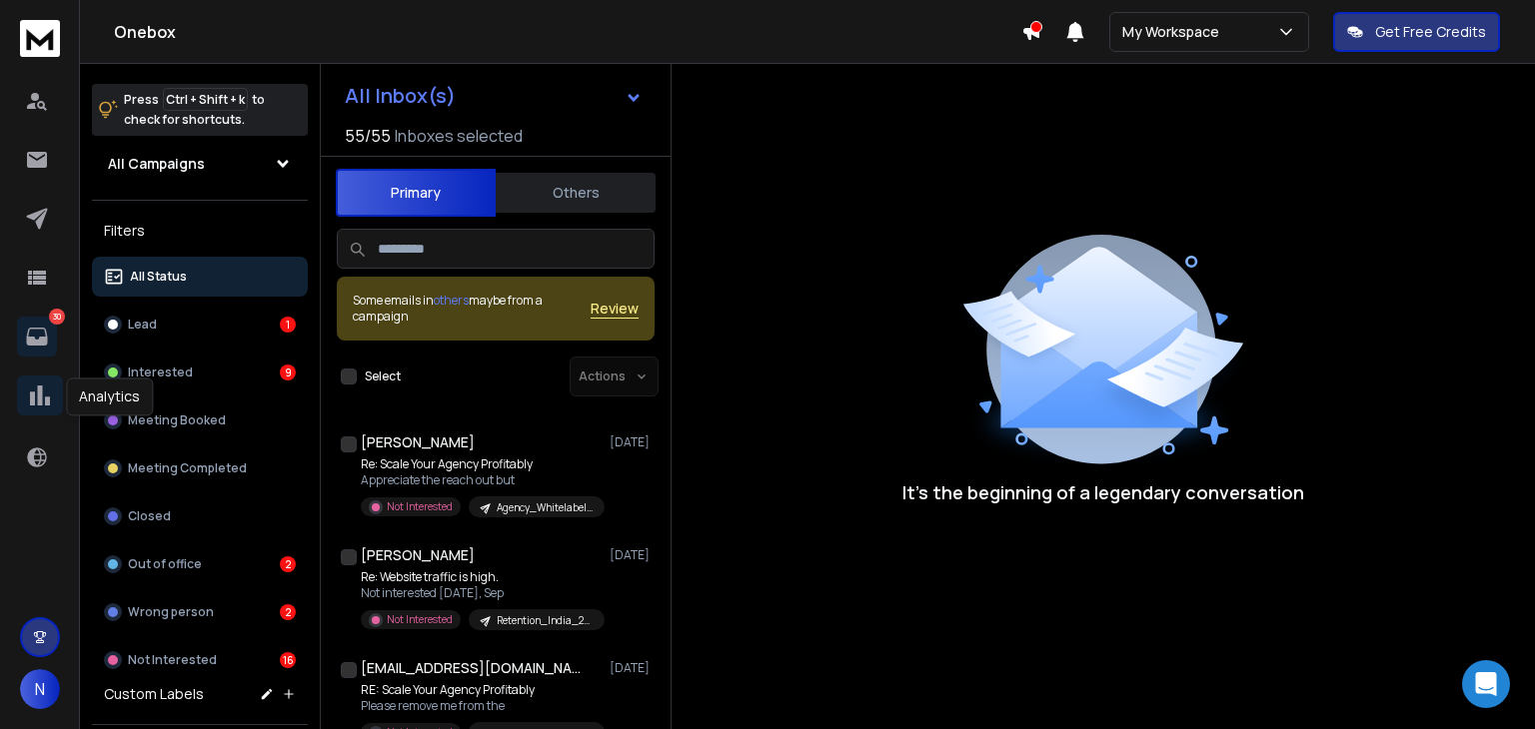
click at [34, 389] on icon at bounding box center [40, 396] width 30 height 30
